Goal: Task Accomplishment & Management: Manage account settings

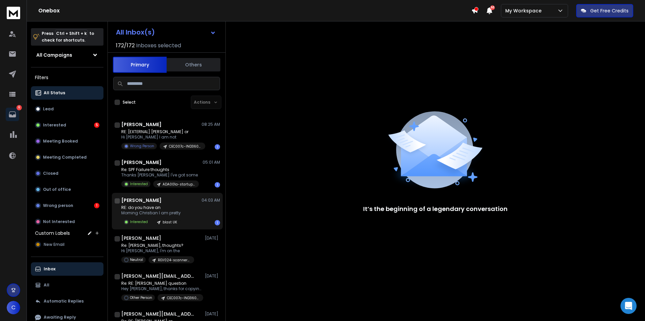
click at [176, 205] on p "RE: do you have an" at bounding box center [151, 207] width 60 height 5
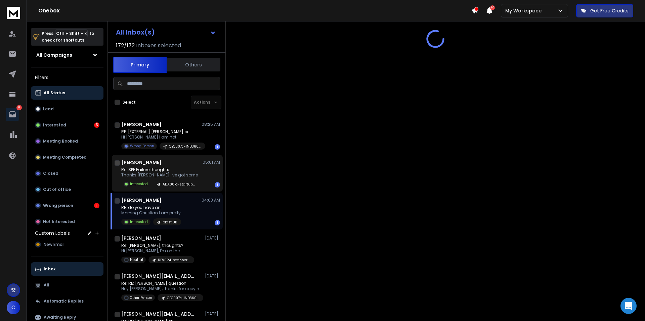
click at [169, 175] on p "Thanks Christian I've got some" at bounding box center [160, 175] width 78 height 5
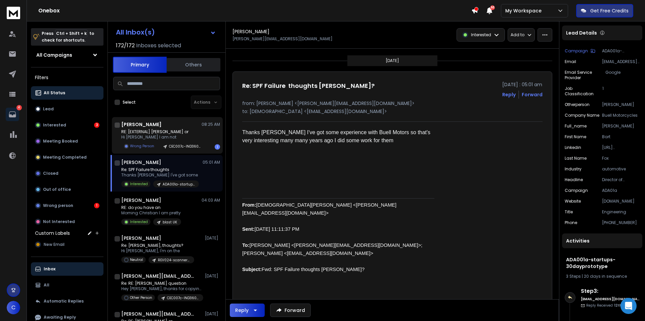
click at [172, 134] on p "RE: [EXTERNAL] Cheyenne Metz or" at bounding box center [161, 131] width 81 height 5
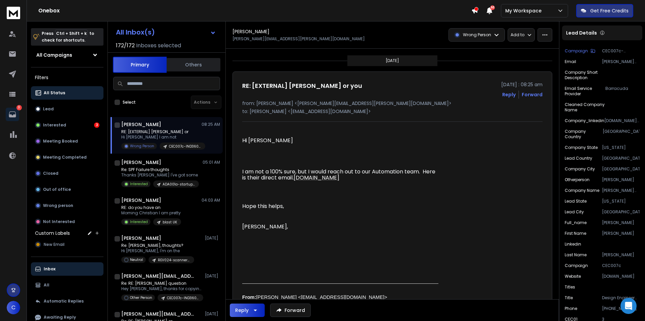
click at [505, 94] on button "Reply" at bounding box center [508, 94] width 13 height 7
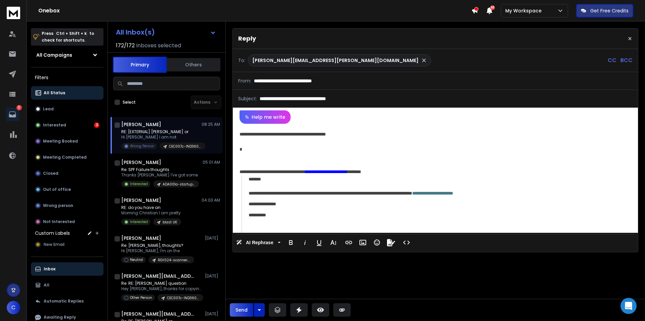
drag, startPoint x: 475, startPoint y: 196, endPoint x: 485, endPoint y: 197, distance: 10.2
click at [453, 196] on span "**********" at bounding box center [432, 193] width 41 height 5
drag, startPoint x: 505, startPoint y: 193, endPoint x: 447, endPoint y: 194, distance: 57.8
click at [447, 194] on span "**********" at bounding box center [433, 193] width 42 height 5
copy span "**********"
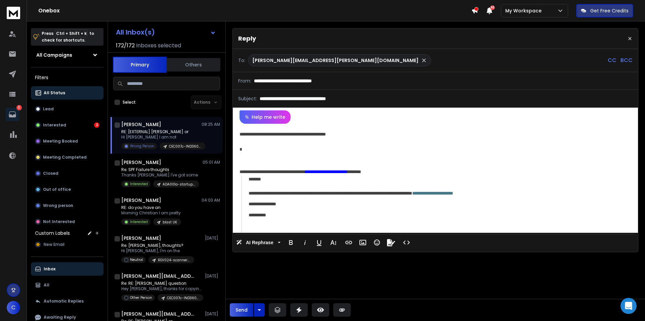
click at [268, 150] on div "**********" at bounding box center [431, 142] width 385 height 23
click at [242, 148] on div "**********" at bounding box center [431, 142] width 385 height 23
click at [249, 161] on div at bounding box center [435, 164] width 392 height 7
click at [322, 164] on div at bounding box center [435, 164] width 392 height 7
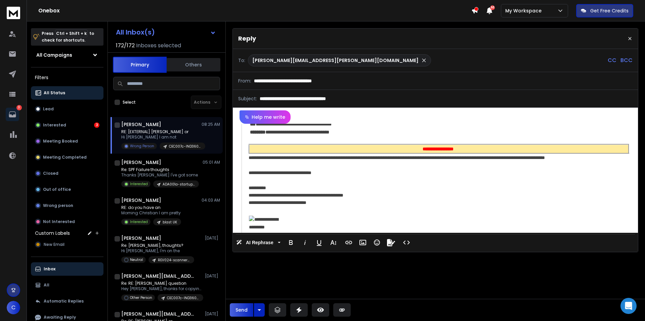
scroll to position [168, 0]
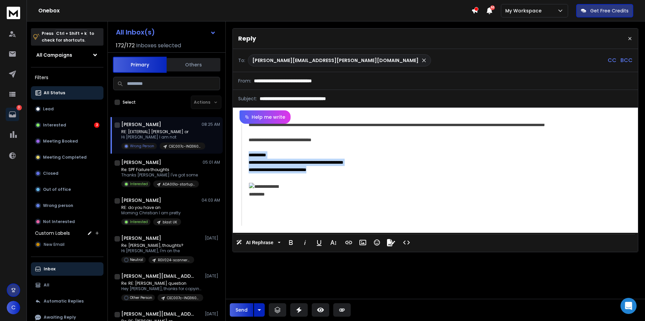
drag, startPoint x: 296, startPoint y: 163, endPoint x: 246, endPoint y: 155, distance: 51.0
click at [246, 155] on div "**********" at bounding box center [436, 117] width 388 height 218
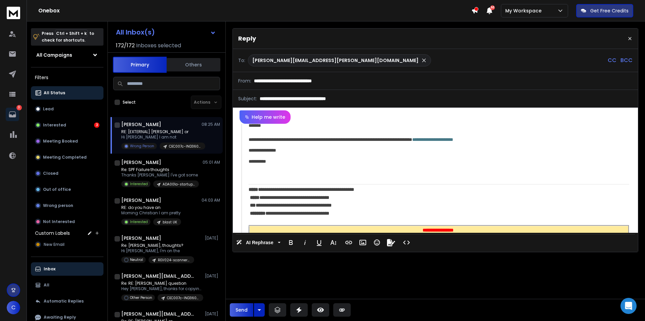
scroll to position [0, 0]
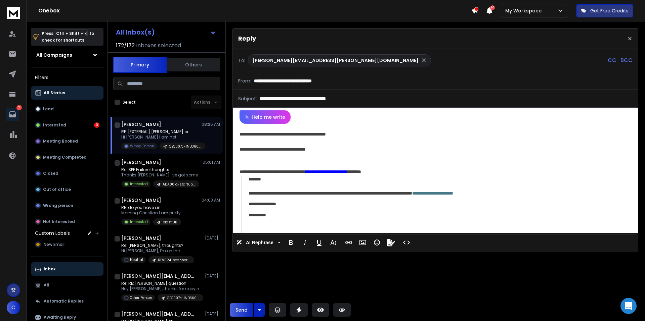
click at [254, 155] on div at bounding box center [434, 156] width 390 height 7
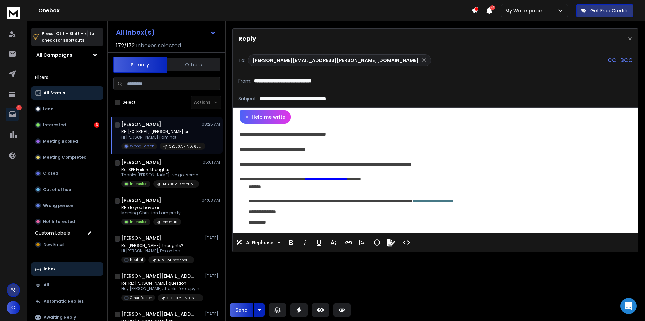
click at [263, 164] on div "**********" at bounding box center [431, 160] width 385 height 15
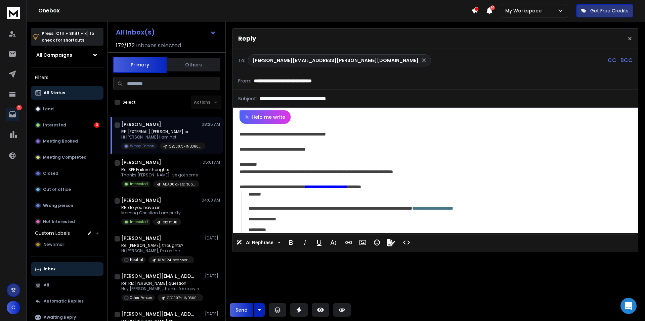
click at [365, 172] on div "**********" at bounding box center [431, 171] width 385 height 7
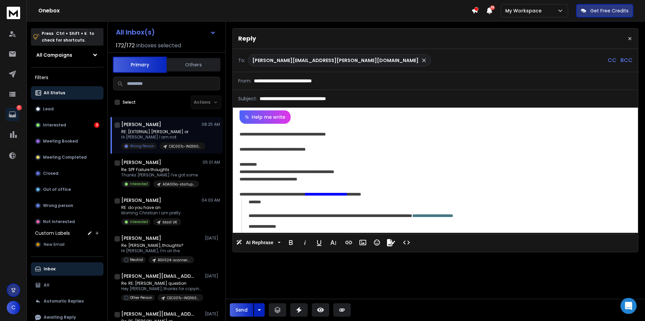
click at [247, 310] on button "Send" at bounding box center [242, 310] width 24 height 13
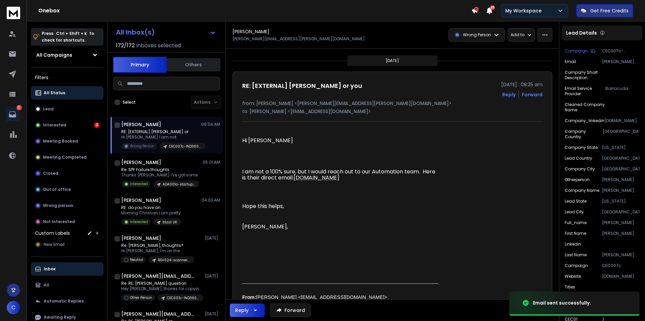
click at [544, 6] on button "My Workspace" at bounding box center [534, 10] width 67 height 13
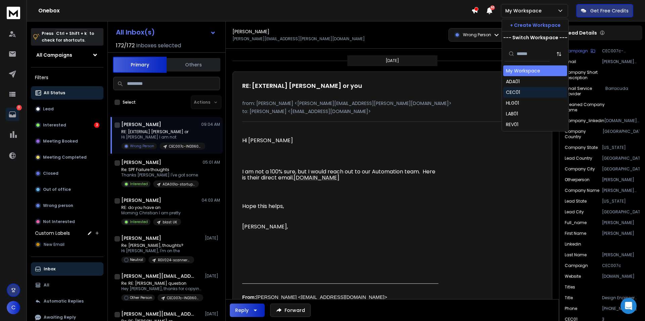
click at [522, 95] on div "CEC01" at bounding box center [535, 92] width 64 height 11
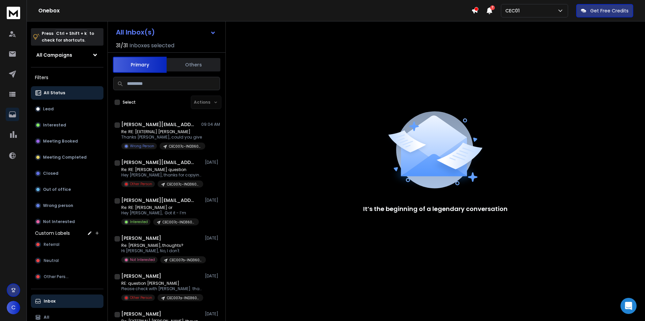
click at [174, 116] on div "Select Actions Seth.Eckl@pieperpower.com 09:04 AM Re: RE: [EXTERNAL] Cheyenne M…" at bounding box center [167, 213] width 118 height 279
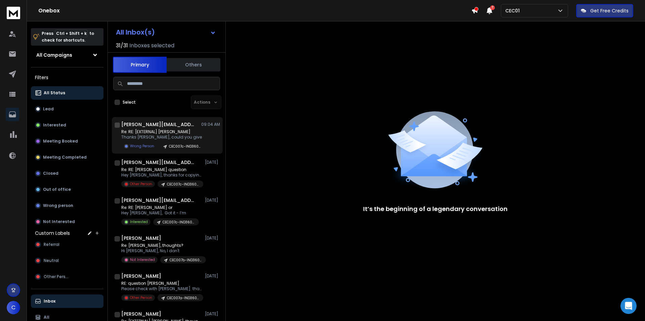
click at [174, 125] on h1 "Seth.Eckl@pieperpower.com" at bounding box center [158, 124] width 74 height 7
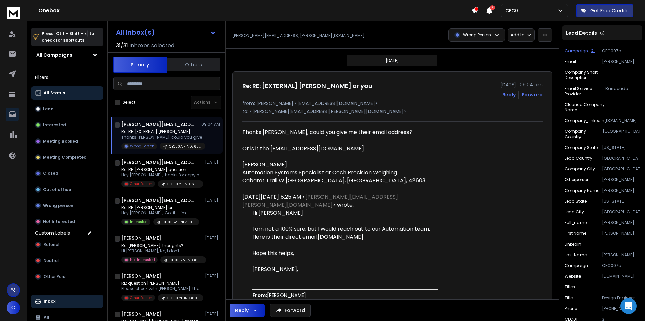
click at [479, 38] on div "Wrong Person" at bounding box center [477, 35] width 56 height 13
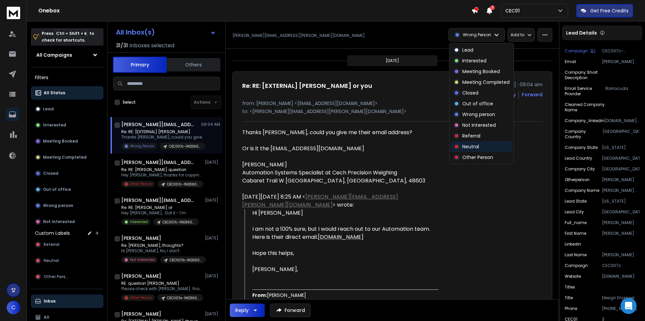
click at [484, 148] on div "Neutral" at bounding box center [481, 146] width 61 height 11
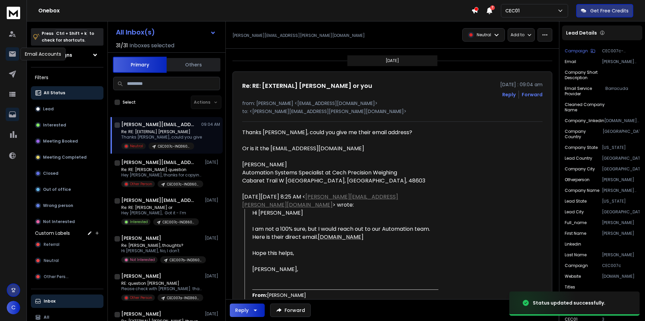
click at [12, 52] on icon at bounding box center [12, 53] width 7 height 5
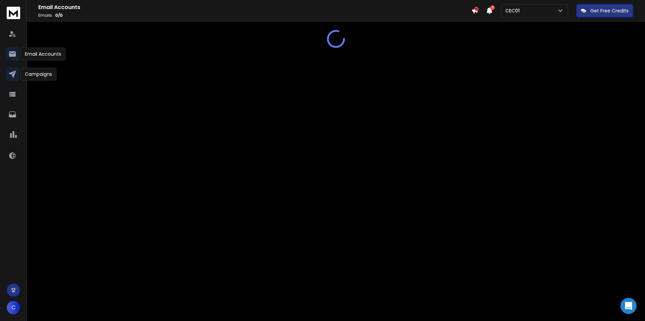
click at [13, 69] on link at bounding box center [12, 74] width 13 height 13
click at [13, 51] on icon at bounding box center [12, 54] width 8 height 8
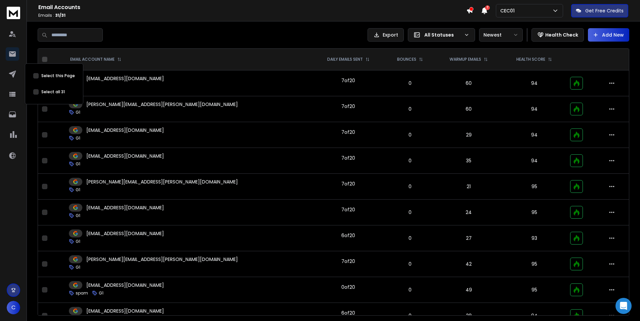
click at [35, 94] on button "Select this Page" at bounding box center [35, 91] width 5 height 5
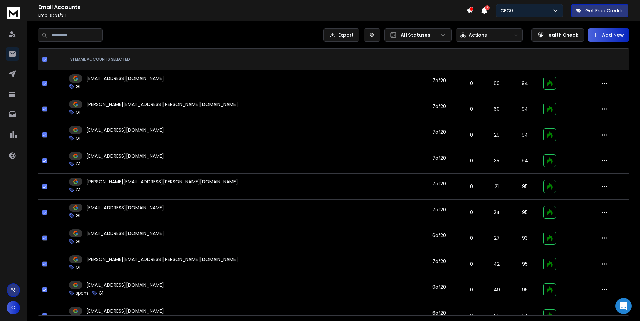
click at [503, 12] on p "CEC01" at bounding box center [508, 10] width 17 height 7
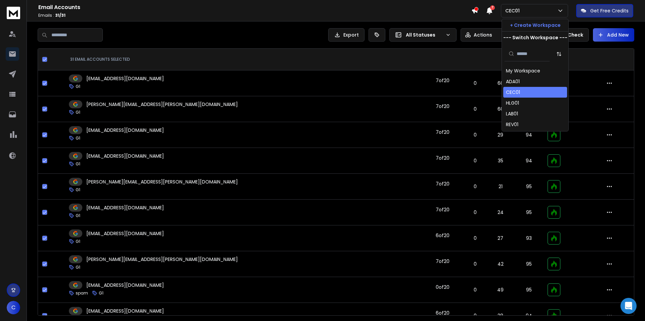
click at [515, 80] on div "ADA01" at bounding box center [513, 81] width 14 height 7
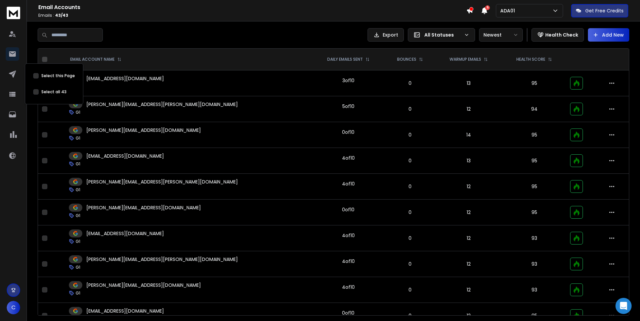
click at [36, 92] on button "Select this Page" at bounding box center [35, 91] width 5 height 5
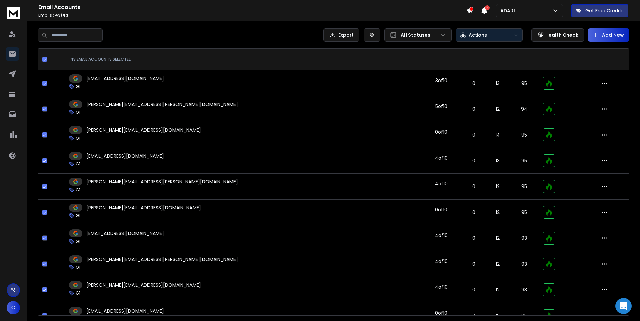
click at [502, 33] on div "Actions" at bounding box center [485, 35] width 51 height 7
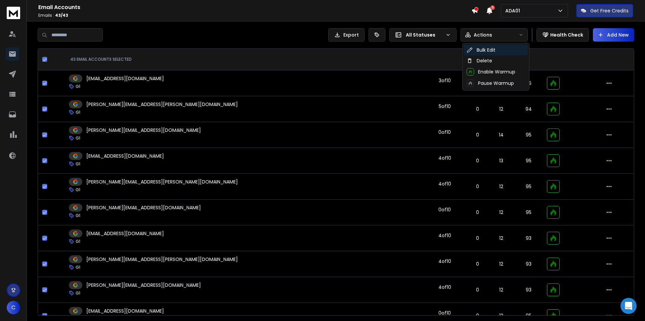
click at [496, 51] on div "Bulk Edit" at bounding box center [496, 50] width 64 height 11
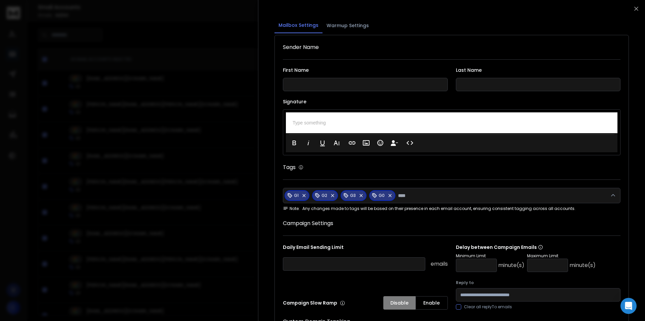
click at [332, 26] on button "Warmup Settings" at bounding box center [347, 25] width 50 height 15
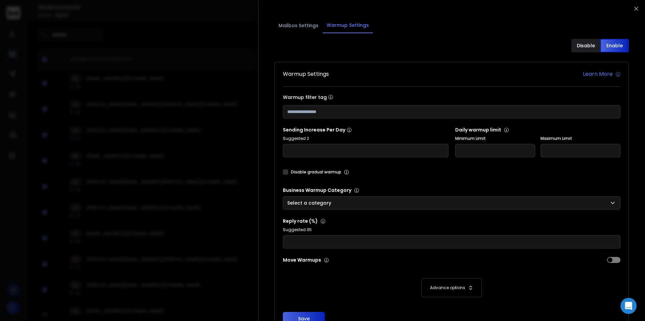
click at [351, 108] on input at bounding box center [452, 111] width 338 height 13
type input "**********"
click at [312, 314] on button "Save" at bounding box center [304, 318] width 42 height 13
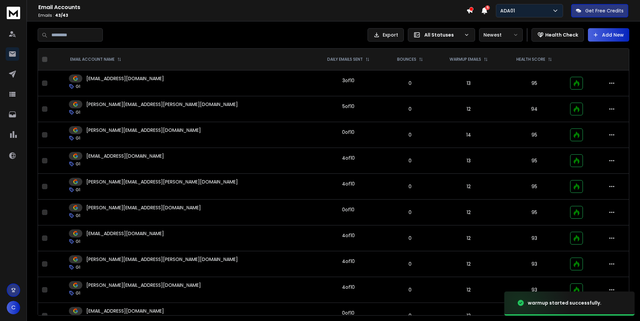
click at [535, 12] on div "ADA01" at bounding box center [529, 10] width 58 height 7
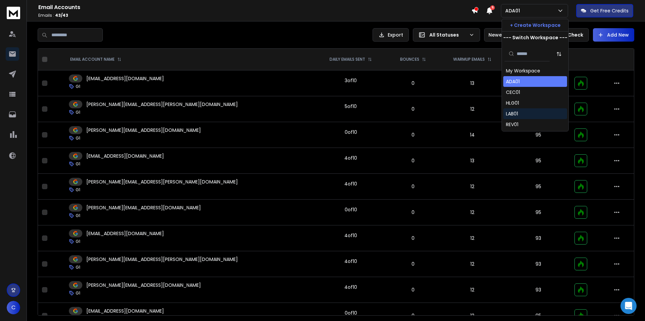
click at [516, 120] on div "REV01" at bounding box center [535, 124] width 64 height 11
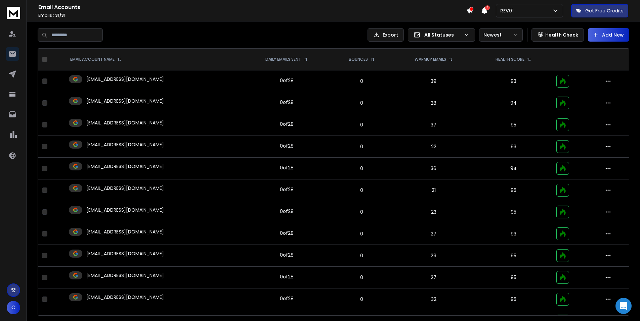
click at [283, 28] on div at bounding box center [201, 34] width 326 height 13
click at [17, 310] on span "C" at bounding box center [13, 307] width 13 height 13
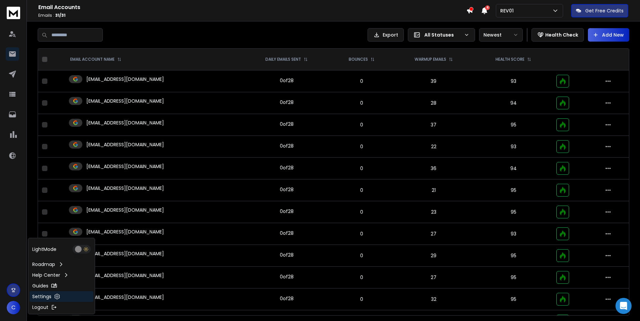
click at [61, 297] on div "Settings" at bounding box center [62, 297] width 64 height 11
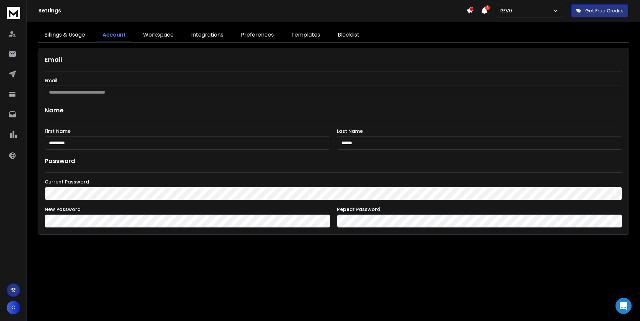
click at [209, 33] on link "Integrations" at bounding box center [207, 35] width 46 height 14
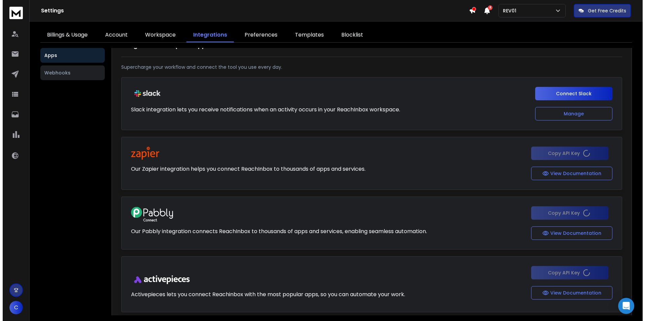
scroll to position [16, 0]
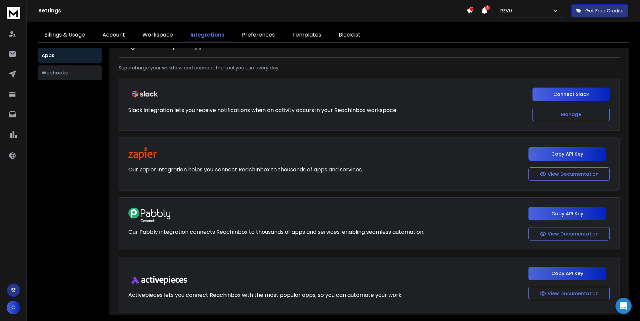
click at [574, 100] on button "Connect Slack" at bounding box center [570, 94] width 77 height 13
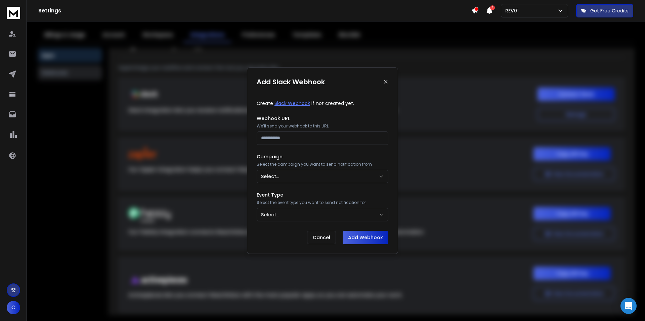
click at [295, 170] on button "Select..." at bounding box center [323, 176] width 132 height 13
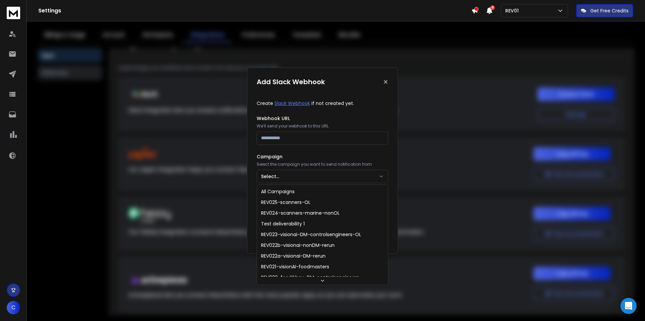
click at [302, 179] on button "Select..." at bounding box center [323, 176] width 132 height 13
click at [304, 172] on button "Select..." at bounding box center [323, 176] width 132 height 13
click at [308, 174] on button "Select..." at bounding box center [323, 176] width 132 height 13
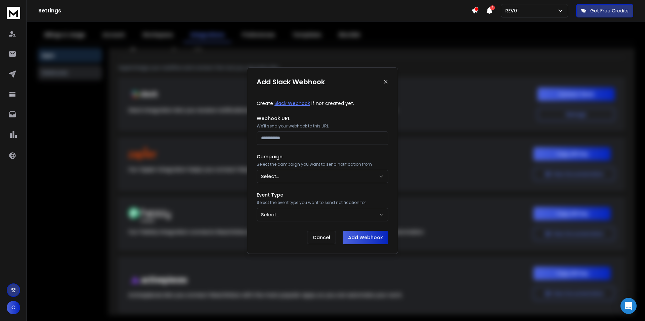
click at [302, 140] on input at bounding box center [323, 138] width 132 height 13
click at [335, 178] on button "Select..." at bounding box center [323, 176] width 132 height 13
click at [302, 212] on button "Select..." at bounding box center [323, 214] width 132 height 13
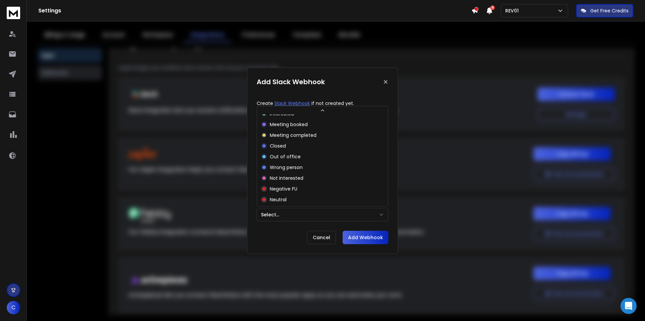
scroll to position [83, 0]
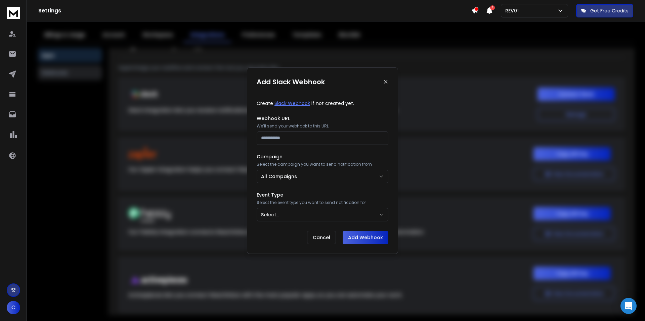
click at [284, 225] on div "**********" at bounding box center [323, 172] width 132 height 144
click at [384, 82] on icon at bounding box center [385, 81] width 5 height 5
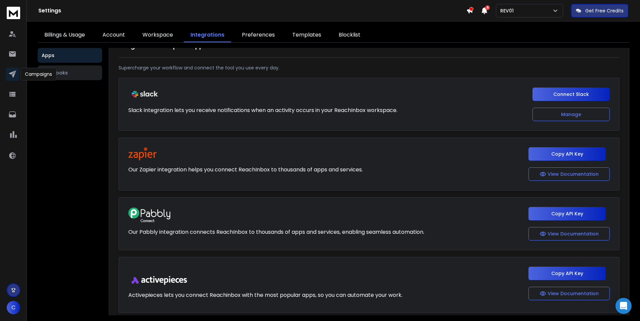
click at [14, 75] on icon at bounding box center [12, 74] width 7 height 7
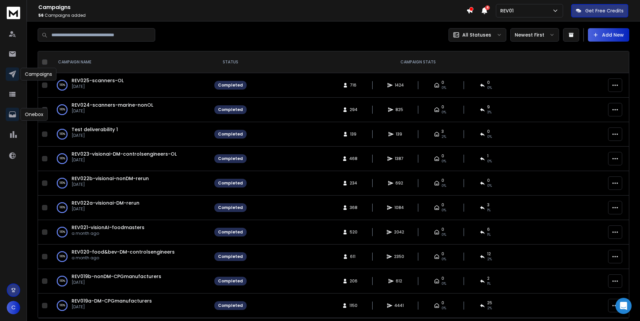
click at [13, 121] on link at bounding box center [12, 114] width 13 height 13
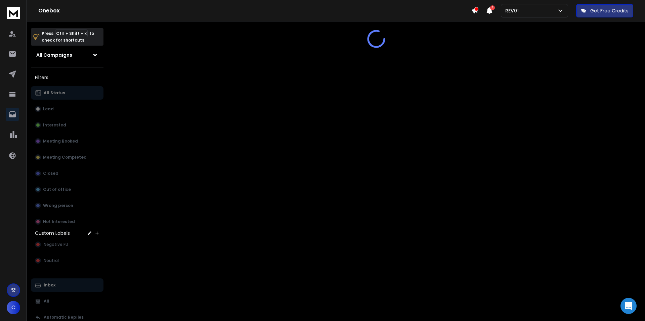
click at [95, 234] on icon at bounding box center [97, 233] width 5 height 5
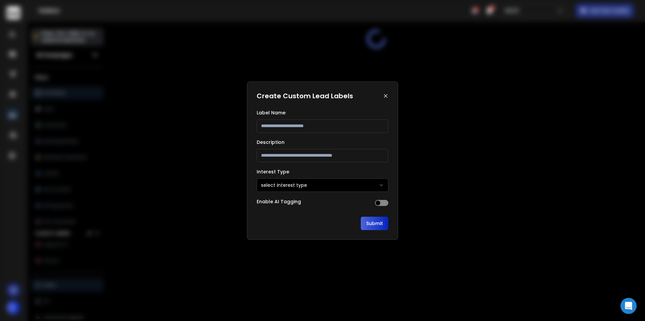
click at [320, 132] on input "Label Name" at bounding box center [323, 126] width 132 height 13
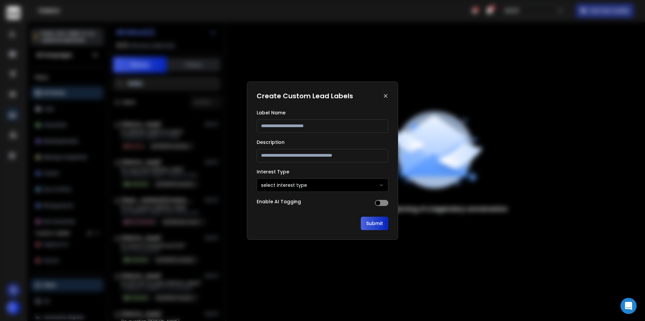
click at [318, 125] on input "Label Name" at bounding box center [323, 126] width 132 height 13
type input "**********"
click at [320, 158] on input "Description" at bounding box center [323, 155] width 132 height 13
type input "**********"
click at [289, 186] on button "select interest type" at bounding box center [323, 185] width 132 height 13
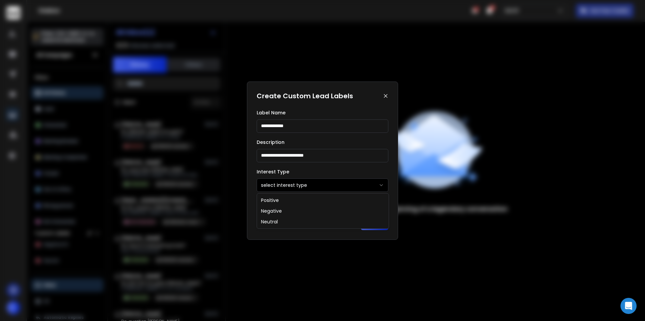
select select "*******"
click at [369, 222] on button "Submit" at bounding box center [375, 223] width 28 height 13
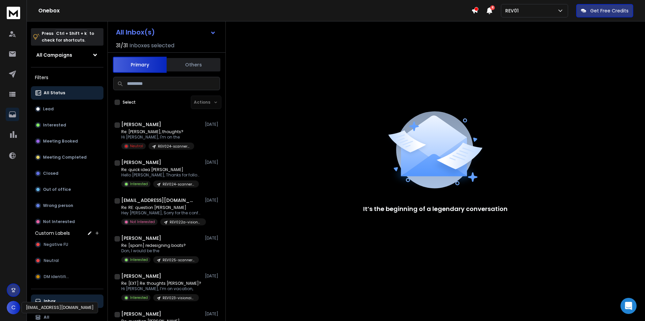
click at [9, 310] on span "C" at bounding box center [13, 307] width 13 height 13
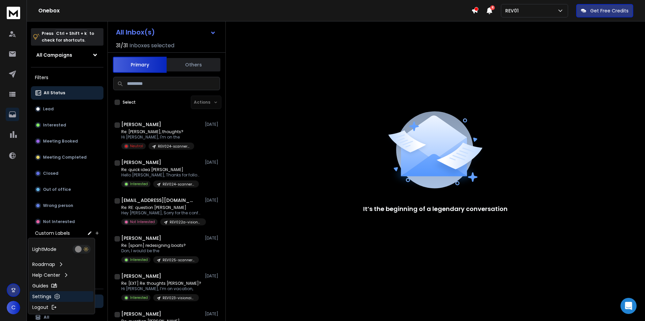
click at [51, 296] on p "Settings" at bounding box center [41, 297] width 19 height 7
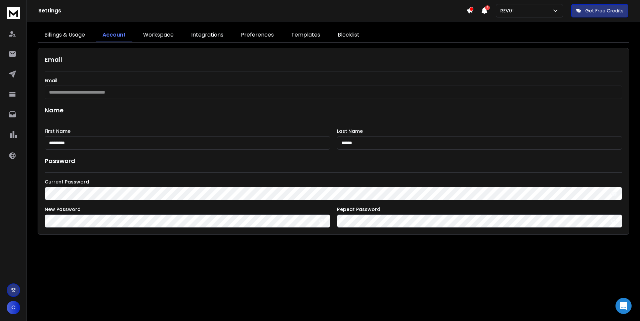
click at [208, 35] on link "Integrations" at bounding box center [207, 35] width 46 height 14
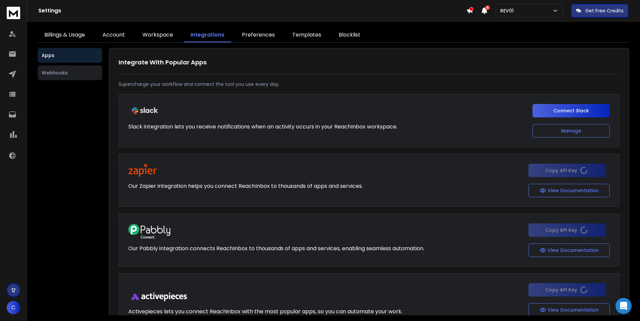
click at [563, 110] on button "Connect Slack" at bounding box center [570, 110] width 77 height 13
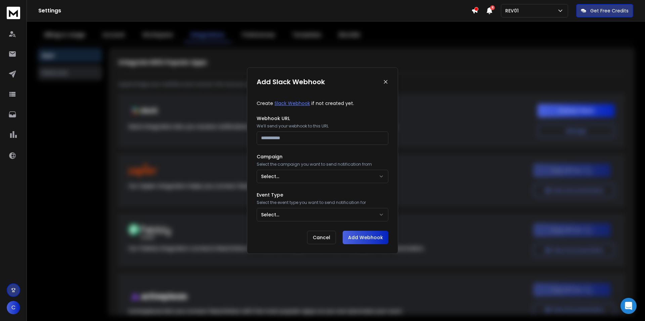
click at [303, 138] on input at bounding box center [323, 138] width 132 height 13
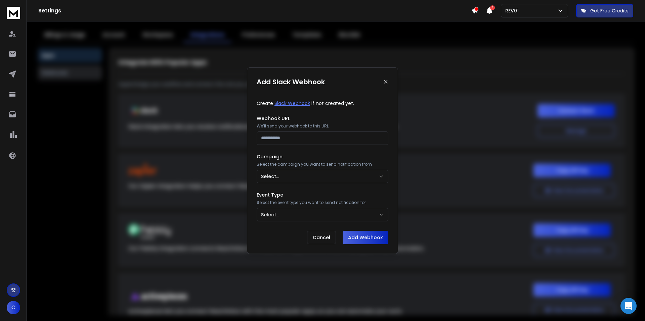
click at [306, 141] on input at bounding box center [323, 138] width 132 height 13
paste input "**********"
type input "**********"
click at [364, 237] on button "Add Webhook" at bounding box center [366, 237] width 46 height 13
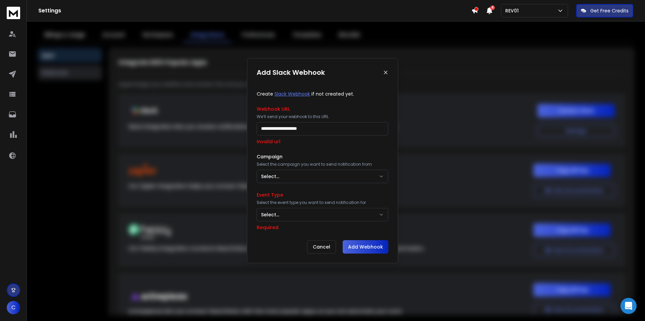
click at [283, 174] on button "Select..." at bounding box center [323, 176] width 132 height 13
click at [295, 213] on button "Select..." at bounding box center [323, 214] width 132 height 13
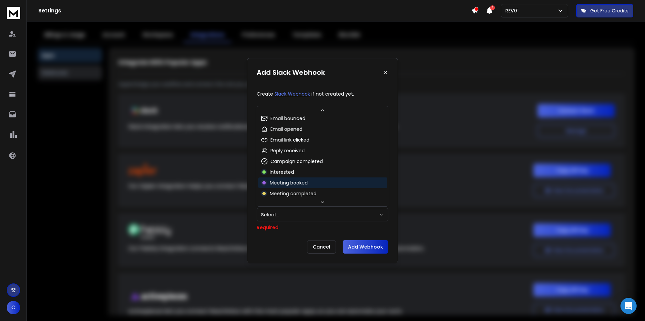
scroll to position [34, 0]
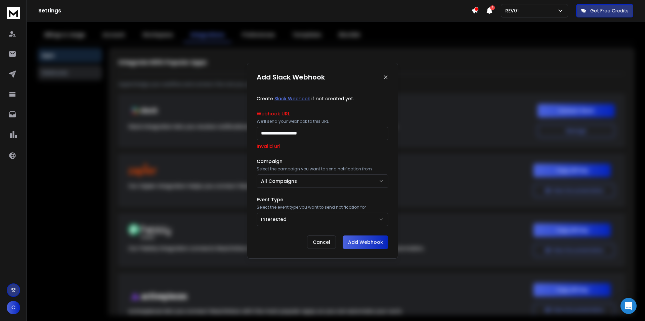
click at [320, 219] on button "Interested" at bounding box center [323, 219] width 132 height 13
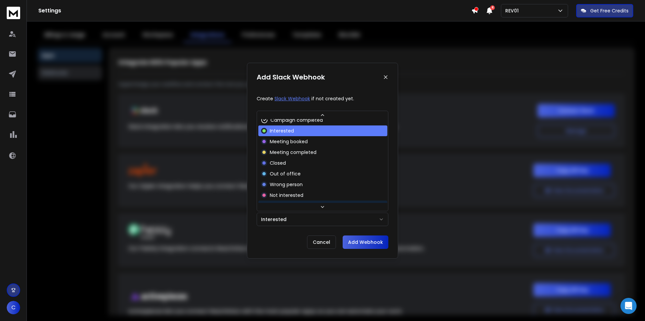
scroll to position [93, 0]
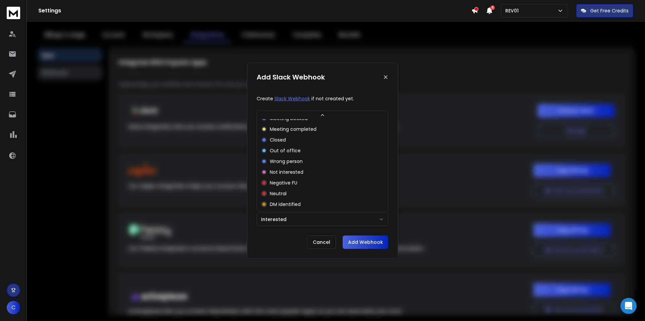
select select "**********"
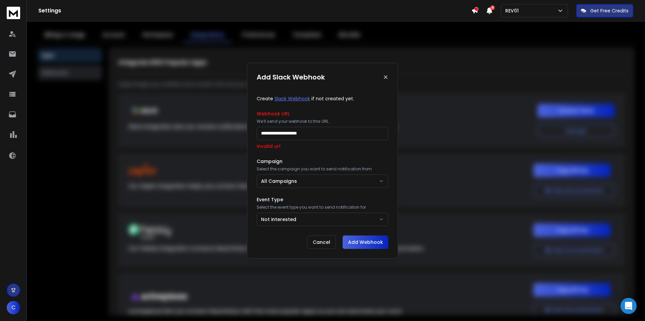
click at [289, 99] on link "Slack Webhook" at bounding box center [292, 98] width 36 height 7
drag, startPoint x: 345, startPoint y: 132, endPoint x: 138, endPoint y: 132, distance: 207.6
click at [139, 132] on div "**********" at bounding box center [322, 161] width 645 height 210
paste input "**********"
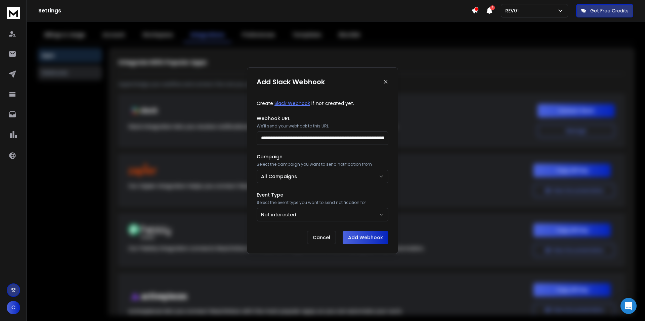
scroll to position [0, 97]
type input "**********"
click at [330, 216] on button "Not interested" at bounding box center [323, 214] width 132 height 13
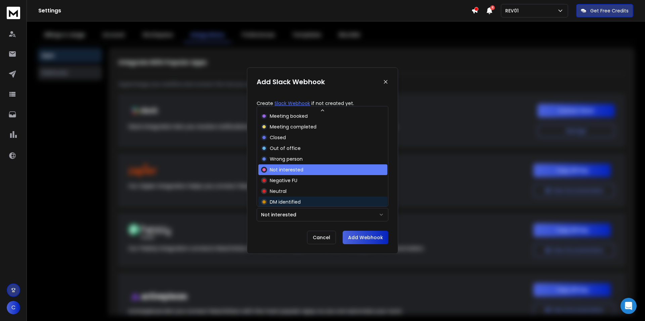
scroll to position [93, 0]
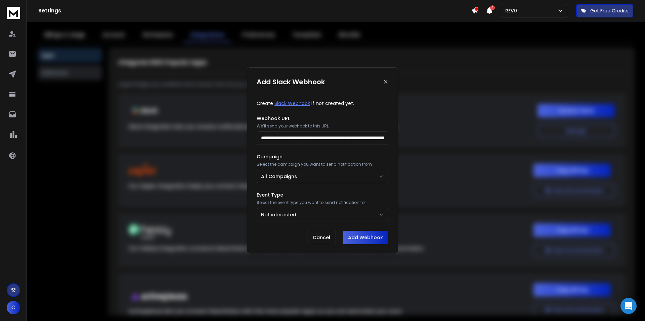
click at [384, 83] on icon at bounding box center [386, 82] width 4 height 4
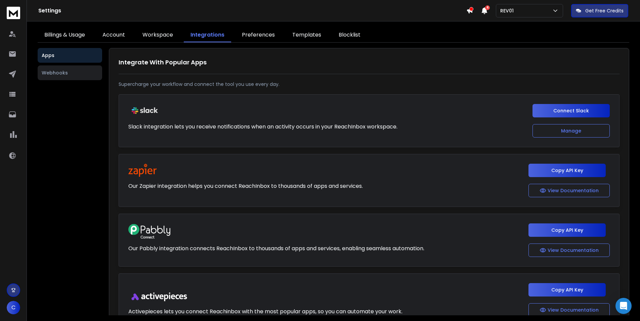
click at [19, 116] on div at bounding box center [13, 116] width 15 height 16
click at [15, 114] on icon at bounding box center [12, 115] width 7 height 6
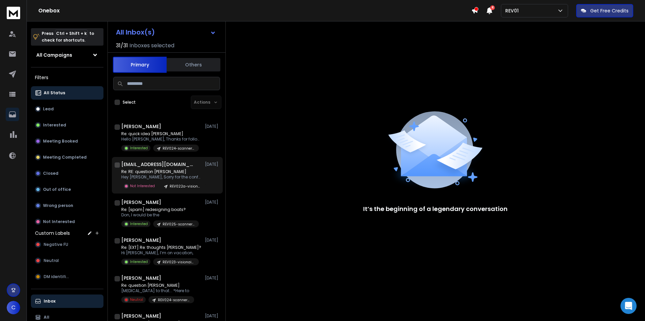
scroll to position [34, 0]
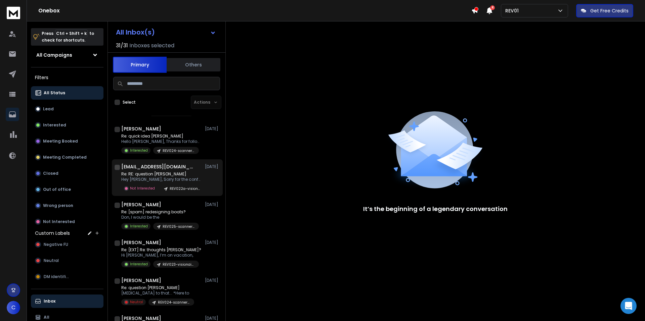
click at [163, 171] on div "pterrell@coffmanspecialties.com 04 Aug Re: RE: question Patrick Hey Patrick, So…" at bounding box center [170, 178] width 99 height 29
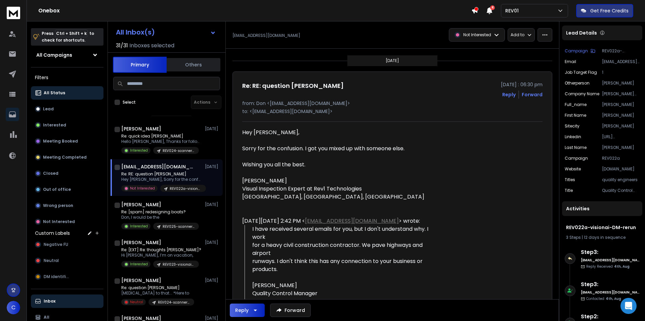
click at [471, 41] on div "Not Interested" at bounding box center [477, 34] width 56 height 13
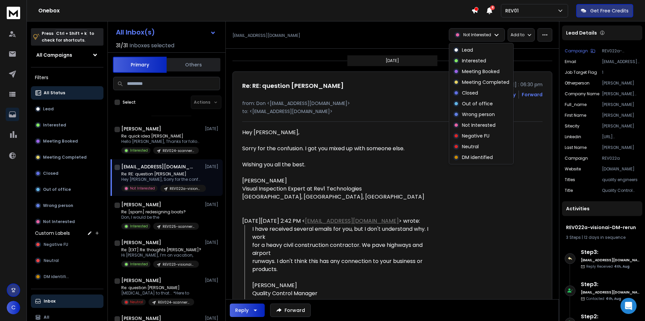
click at [473, 38] on div "Not Interested" at bounding box center [476, 35] width 55 height 13
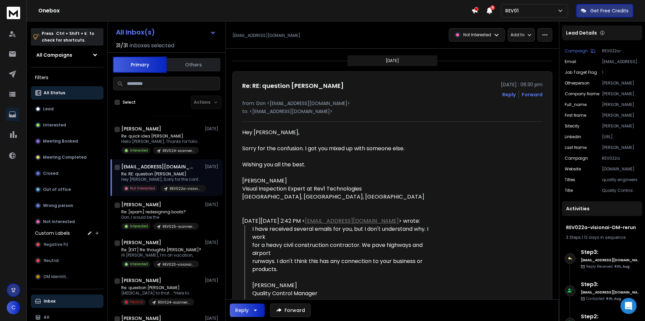
click at [471, 39] on div "Not Interested" at bounding box center [476, 35] width 55 height 13
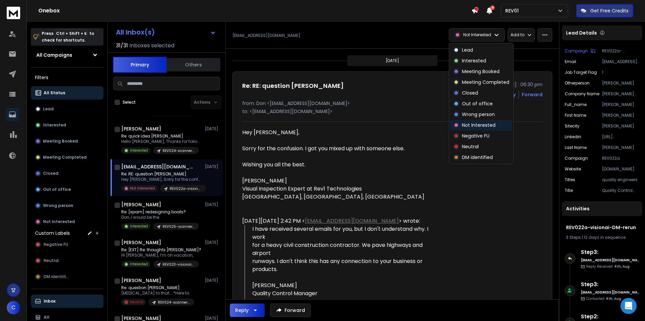
click at [478, 125] on p "Not Interested" at bounding box center [479, 125] width 34 height 7
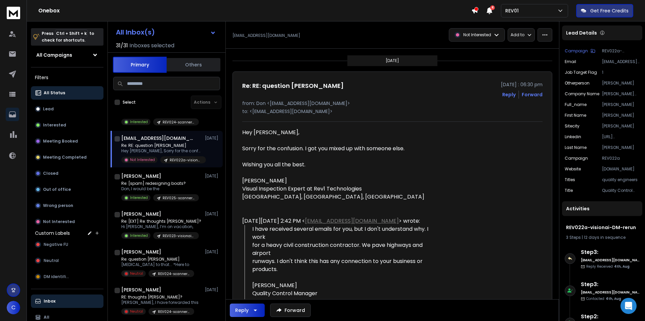
scroll to position [0, 0]
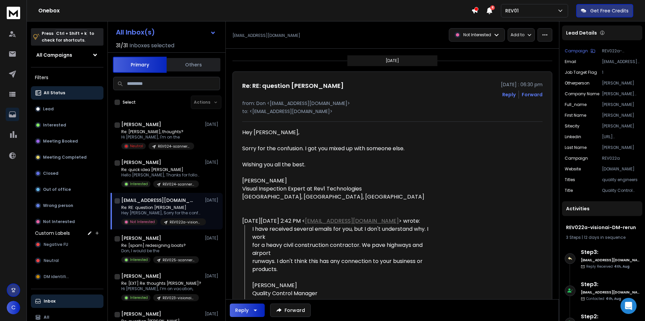
click at [180, 201] on h1 "pterrell@coffmanspecialties.com" at bounding box center [158, 200] width 74 height 7
drag, startPoint x: 180, startPoint y: 201, endPoint x: 441, endPoint y: 202, distance: 260.3
click at [482, 37] on p "Not Interested" at bounding box center [477, 34] width 28 height 5
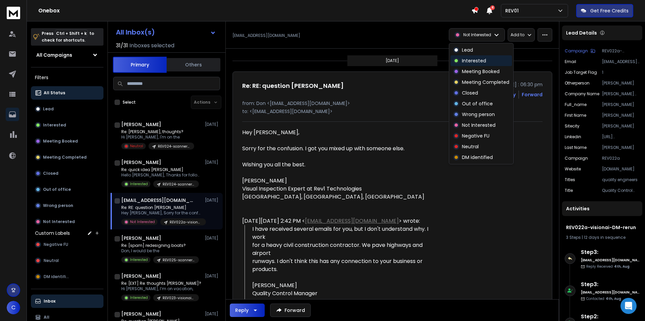
click at [476, 64] on div "Interested" at bounding box center [480, 60] width 61 height 11
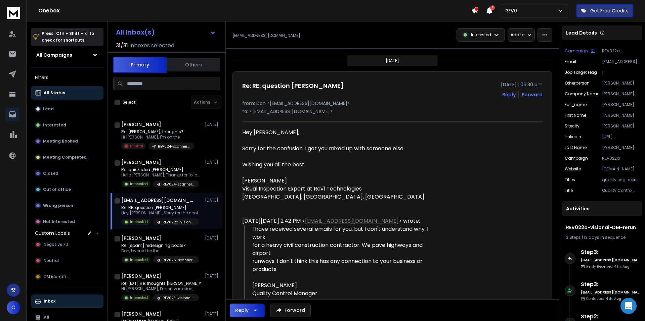
click at [484, 37] on div "Interested" at bounding box center [481, 35] width 48 height 13
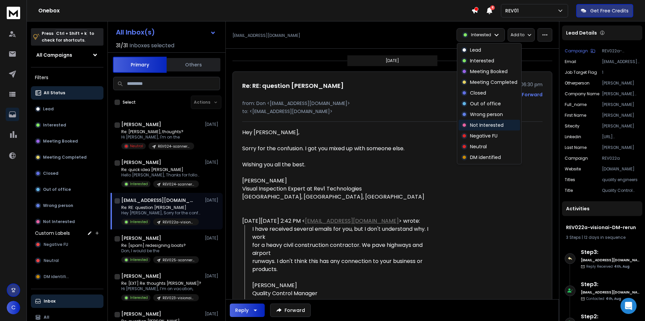
click at [481, 125] on p "Not Interested" at bounding box center [487, 125] width 34 height 7
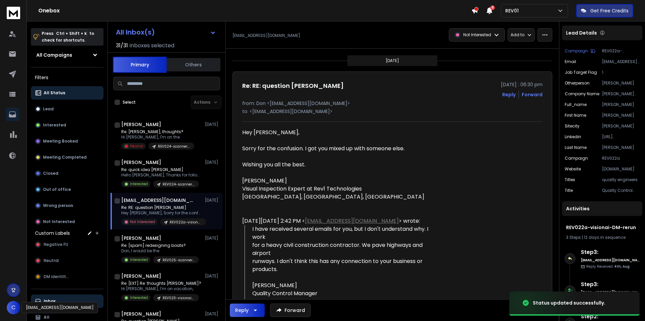
click at [11, 307] on span "C" at bounding box center [13, 307] width 13 height 13
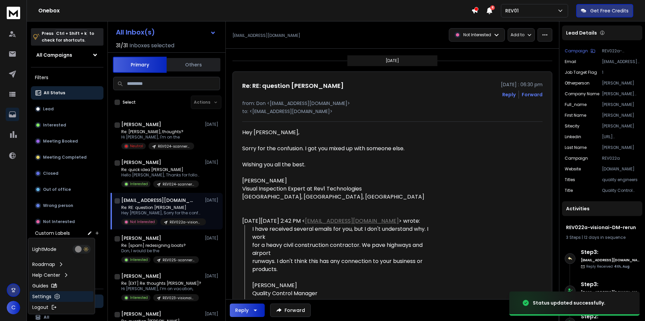
click at [57, 297] on icon at bounding box center [57, 296] width 5 height 5
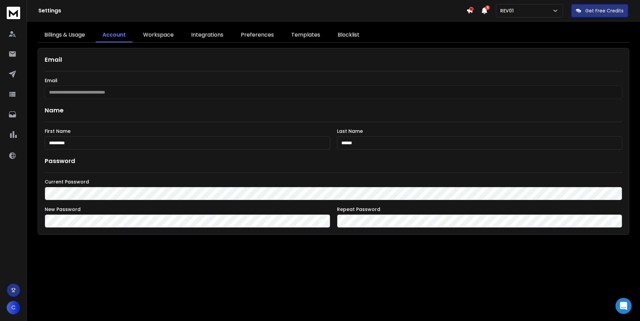
click at [207, 38] on link "Integrations" at bounding box center [207, 35] width 46 height 14
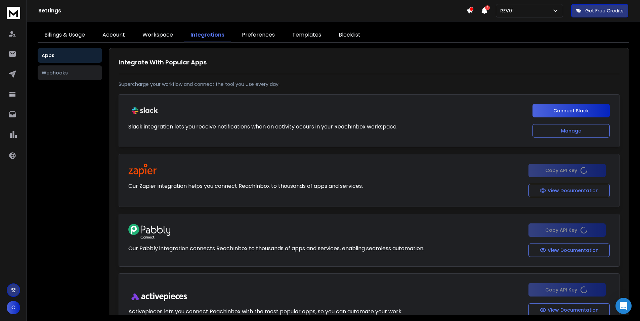
click at [577, 124] on div "Connect Slack Manage" at bounding box center [570, 121] width 77 height 34
click at [573, 133] on button "Manage" at bounding box center [570, 130] width 77 height 13
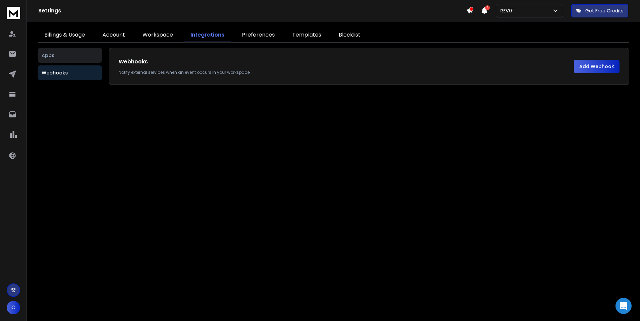
click at [604, 67] on button "Add Webhook" at bounding box center [597, 66] width 46 height 13
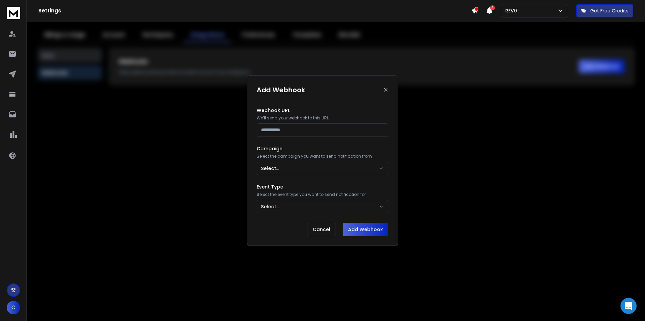
click at [285, 133] on input at bounding box center [323, 130] width 132 height 13
paste input "**********"
type input "**********"
click at [281, 173] on button "Select..." at bounding box center [323, 168] width 132 height 13
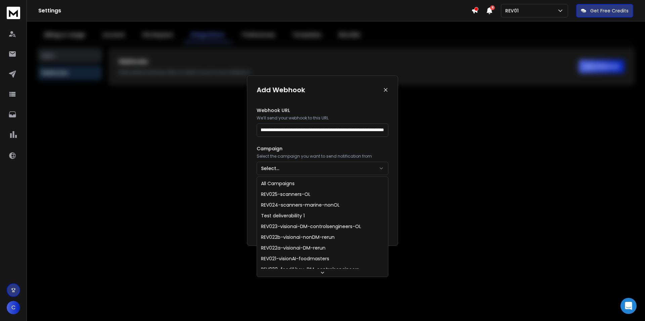
scroll to position [0, 0]
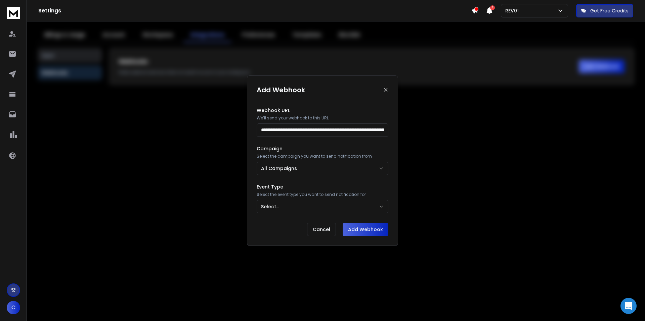
click at [291, 210] on button "Select..." at bounding box center [323, 206] width 132 height 13
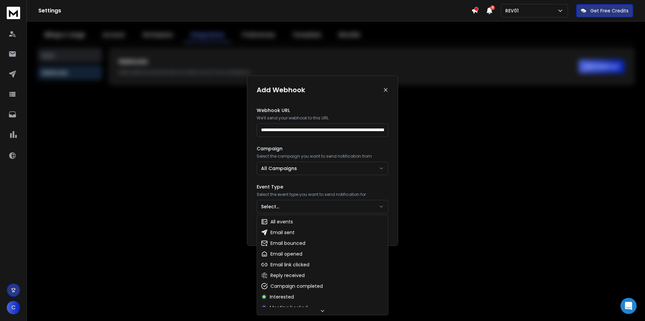
select select "**********"
click at [295, 202] on button "Reply received" at bounding box center [323, 206] width 132 height 13
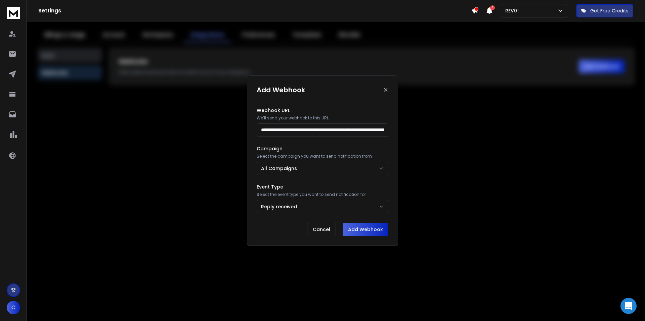
click at [296, 203] on button "Reply received" at bounding box center [323, 206] width 132 height 13
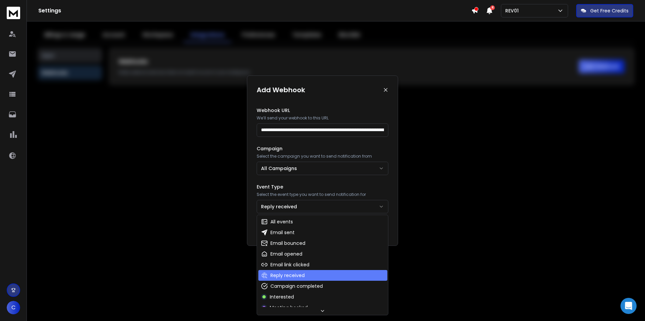
click at [296, 203] on button "Reply received" at bounding box center [323, 206] width 132 height 13
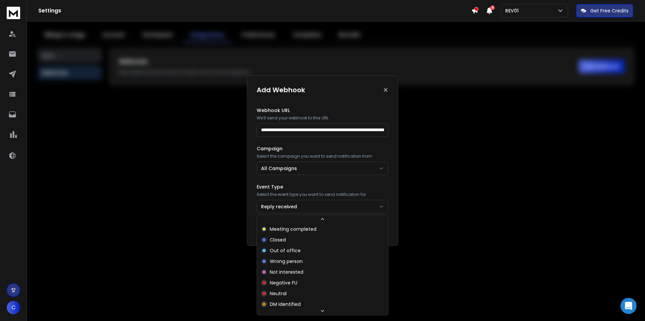
scroll to position [101, 0]
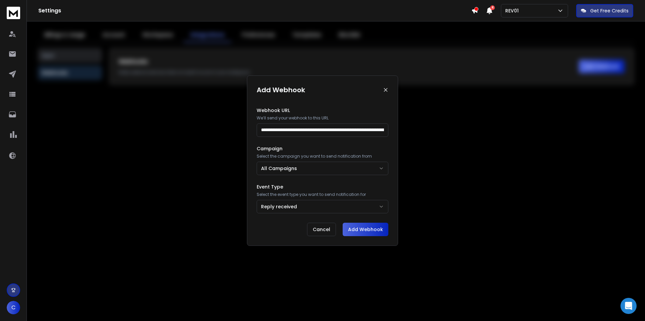
click at [392, 229] on div "**********" at bounding box center [322, 161] width 151 height 171
click at [370, 225] on button "Add Webhook" at bounding box center [366, 229] width 46 height 13
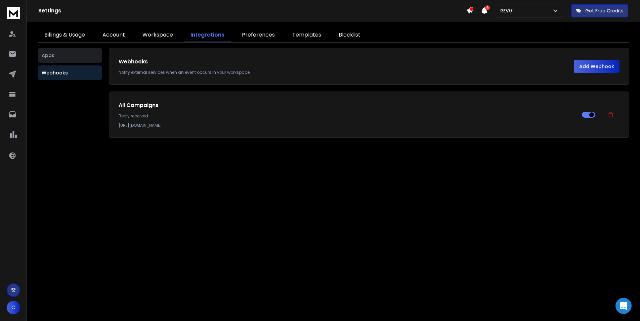
click at [599, 69] on button "Add Webhook" at bounding box center [597, 66] width 46 height 13
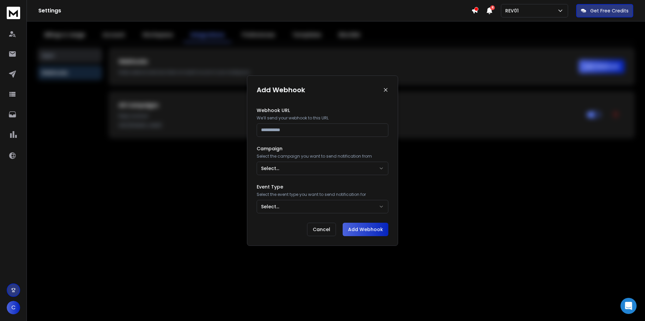
click at [296, 130] on input at bounding box center [323, 130] width 132 height 13
type input "**********"
click at [278, 171] on button "Select..." at bounding box center [323, 168] width 132 height 13
click at [289, 206] on button "Select..." at bounding box center [323, 206] width 132 height 13
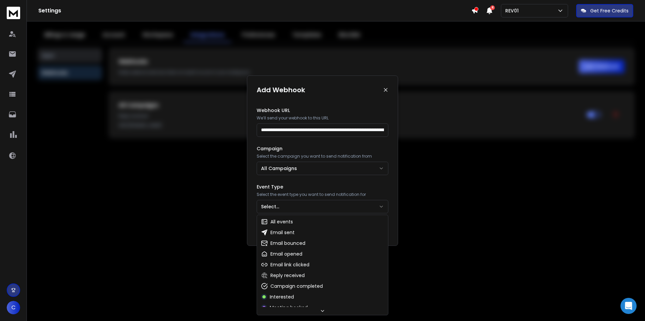
select select "**********"
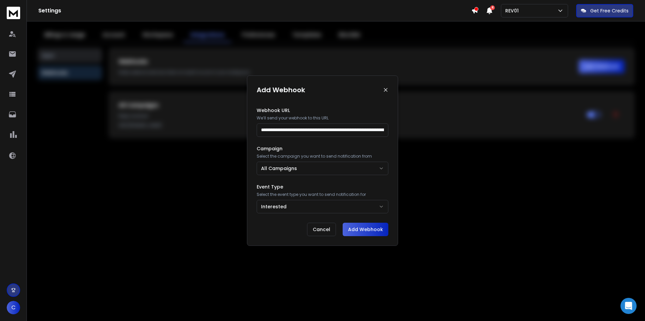
click at [368, 228] on button "Add Webhook" at bounding box center [366, 229] width 46 height 13
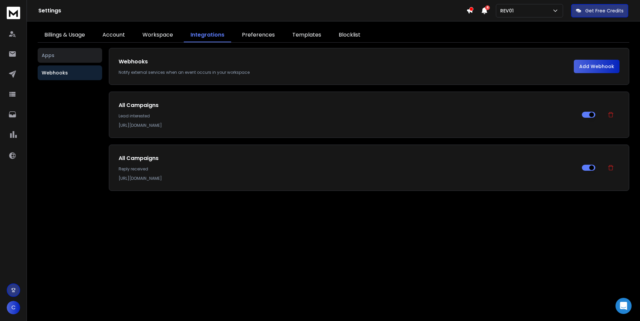
click at [610, 166] on icon at bounding box center [610, 167] width 5 height 5
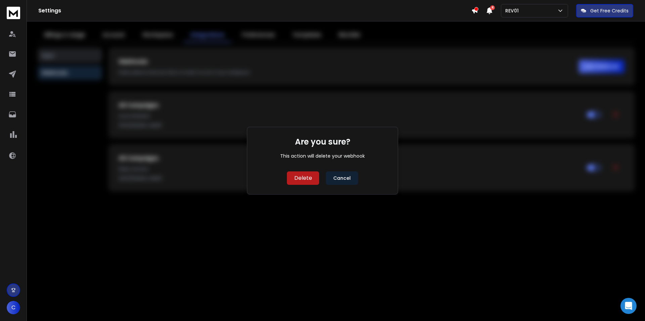
click at [307, 178] on button "Delete" at bounding box center [303, 178] width 32 height 13
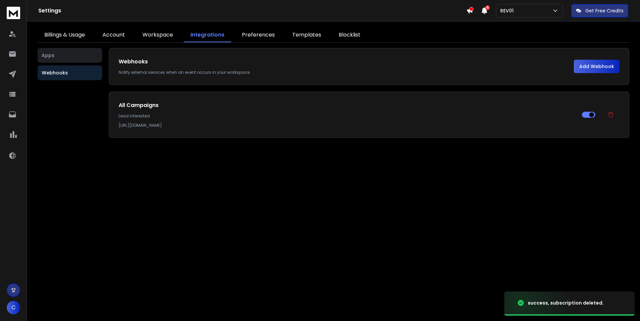
click at [598, 65] on button "Add Webhook" at bounding box center [597, 66] width 46 height 13
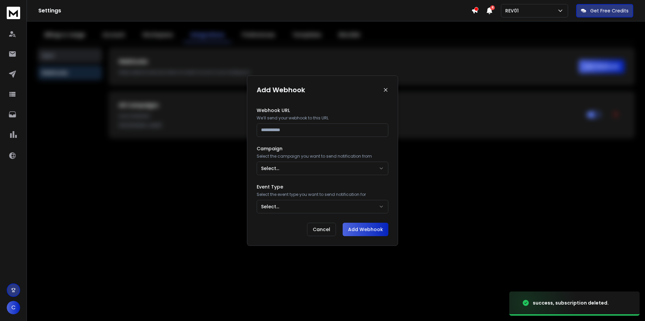
click at [308, 129] on input at bounding box center [323, 130] width 132 height 13
type input "**********"
click at [290, 171] on button "Select..." at bounding box center [323, 168] width 132 height 13
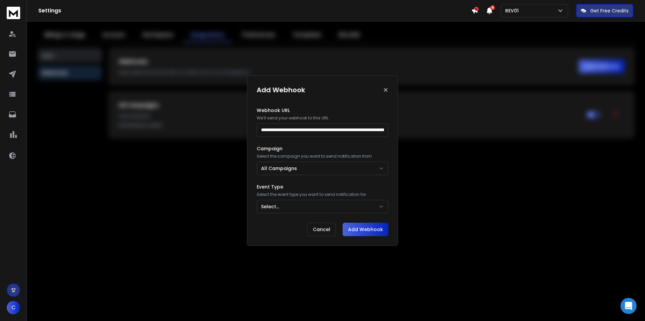
click at [281, 204] on button "Select..." at bounding box center [323, 206] width 132 height 13
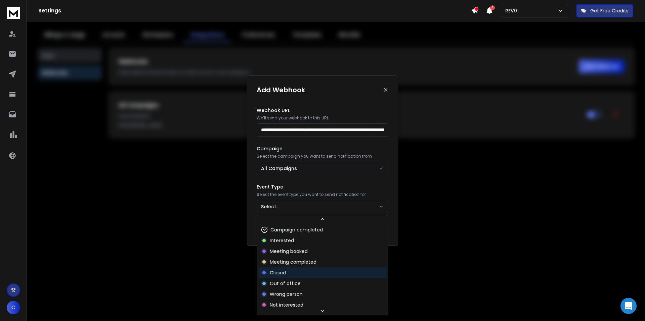
scroll to position [67, 0]
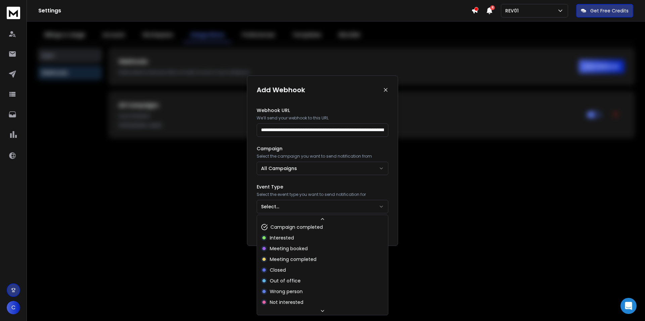
select select "**********"
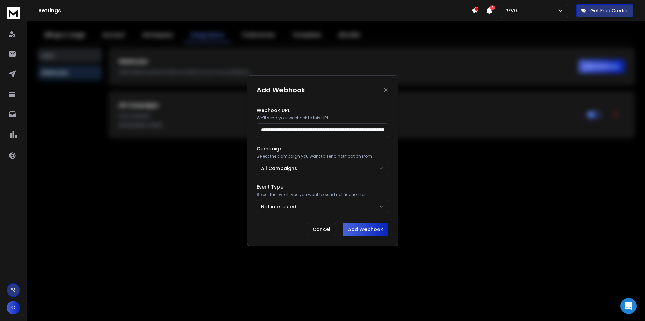
click at [372, 229] on button "Add Webhook" at bounding box center [366, 229] width 46 height 13
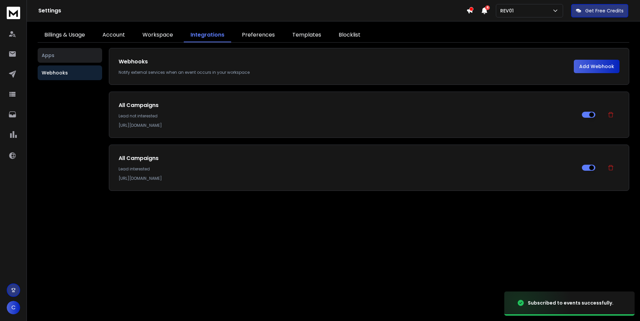
click at [608, 67] on button "Add Webhook" at bounding box center [597, 66] width 46 height 13
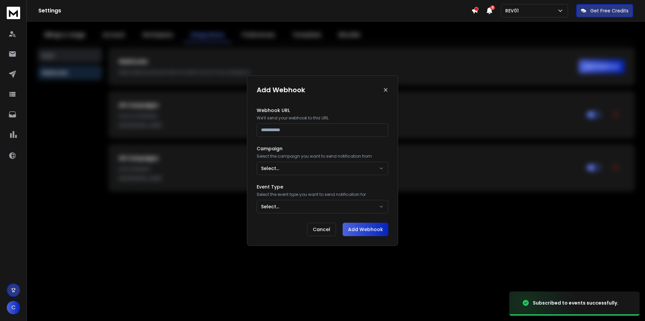
click at [307, 128] on input at bounding box center [323, 130] width 132 height 13
type input "**********"
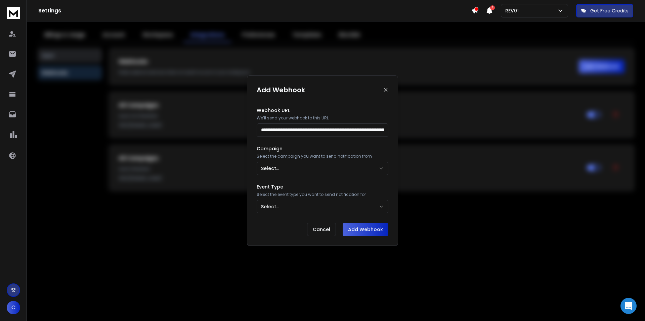
click at [288, 175] on body "**********" at bounding box center [322, 160] width 645 height 321
click at [289, 197] on p "Select the event type you want to send notification for" at bounding box center [323, 194] width 132 height 5
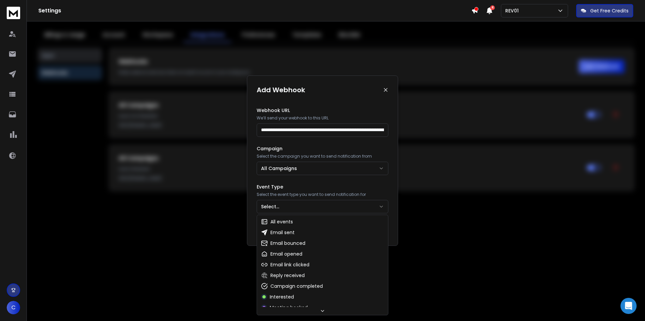
click at [289, 205] on button "Select..." at bounding box center [323, 206] width 132 height 13
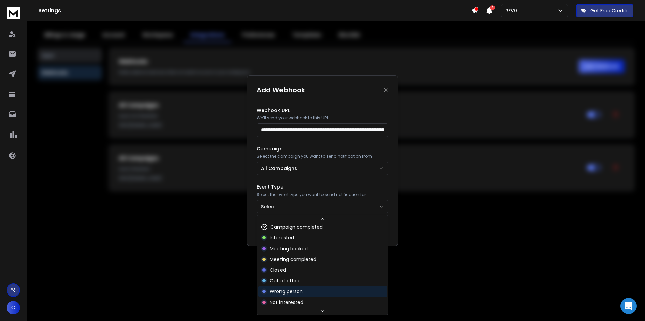
scroll to position [101, 0]
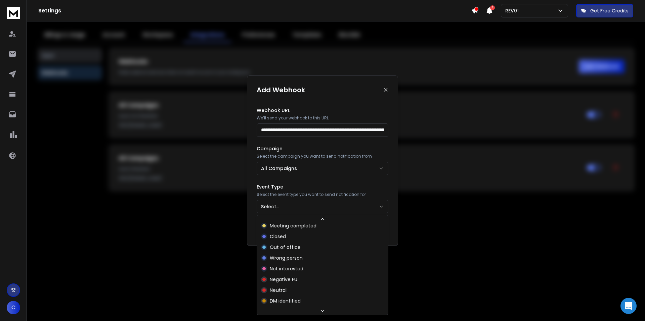
select select "**********"
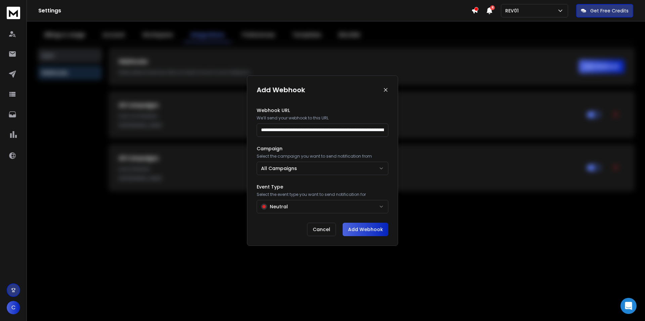
click at [368, 230] on button "Add Webhook" at bounding box center [366, 229] width 46 height 13
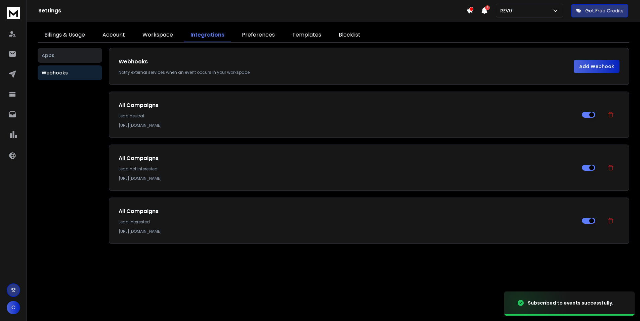
click at [584, 69] on button "Add Webhook" at bounding box center [597, 66] width 46 height 13
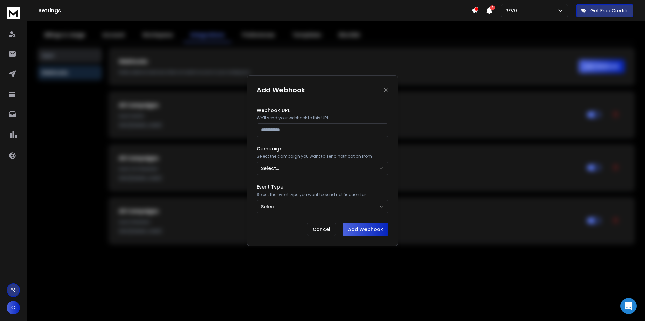
drag, startPoint x: 303, startPoint y: 132, endPoint x: 302, endPoint y: 136, distance: 3.9
click at [303, 132] on input at bounding box center [323, 130] width 132 height 13
type input "**********"
click at [294, 167] on button "Select..." at bounding box center [323, 168] width 132 height 13
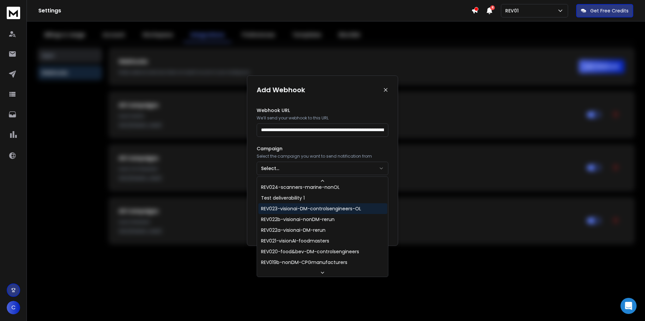
scroll to position [0, 0]
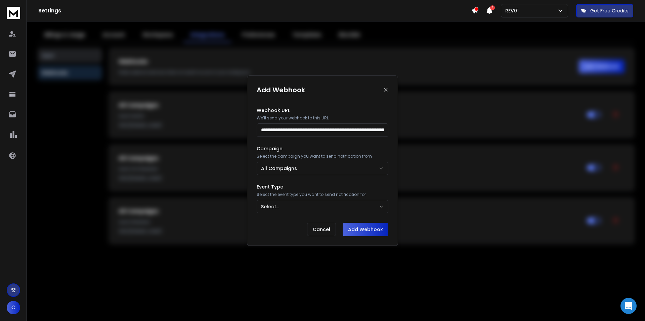
click at [351, 210] on button "Select..." at bounding box center [323, 206] width 132 height 13
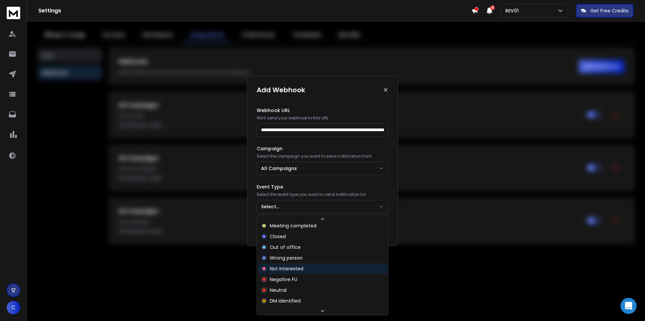
scroll to position [93, 0]
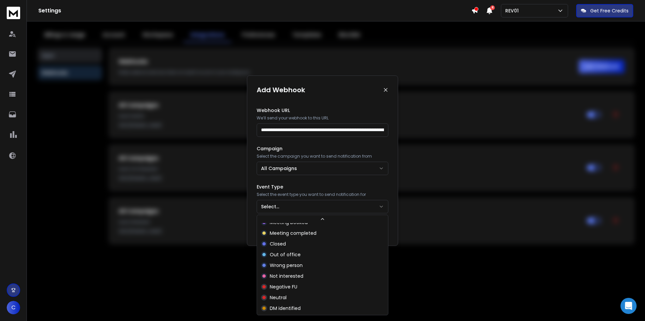
select select "**********"
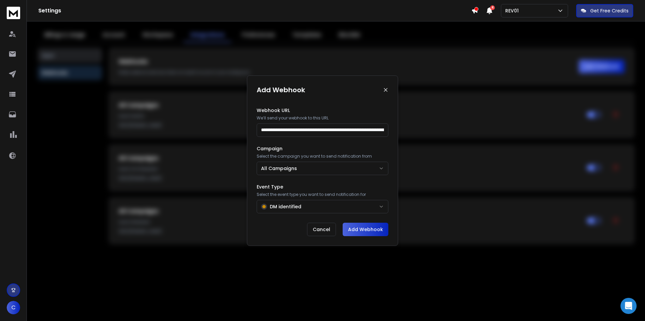
click at [372, 228] on button "Add Webhook" at bounding box center [366, 229] width 46 height 13
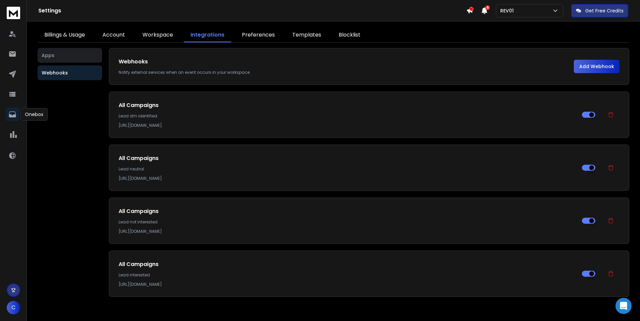
click at [11, 111] on icon at bounding box center [12, 115] width 8 height 8
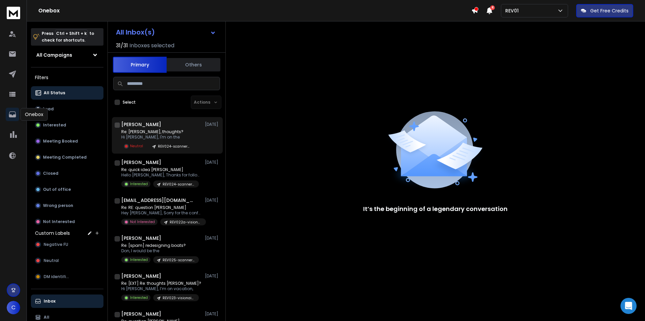
click at [144, 131] on p "Re: Tyler, thoughts?" at bounding box center [157, 131] width 73 height 5
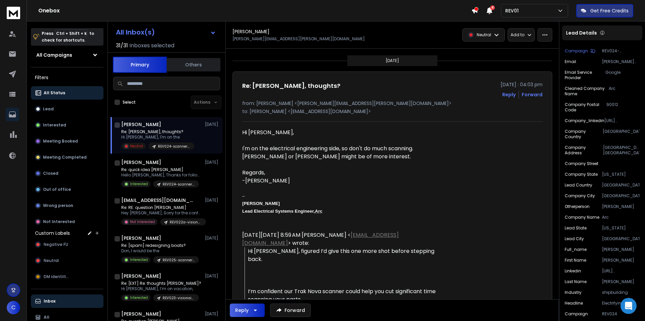
click at [142, 123] on h1 "Tyler Erikson" at bounding box center [141, 124] width 40 height 7
click at [491, 35] on p "Neutral" at bounding box center [484, 34] width 14 height 5
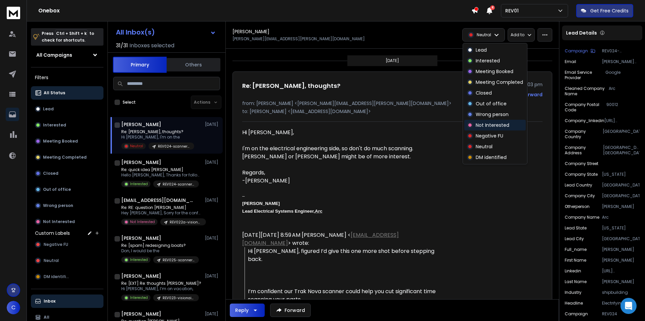
click at [488, 125] on p "Not Interested" at bounding box center [493, 125] width 34 height 7
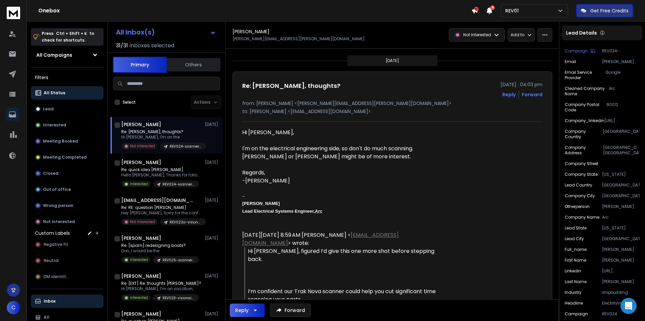
click at [484, 35] on p "Not Interested" at bounding box center [477, 34] width 28 height 5
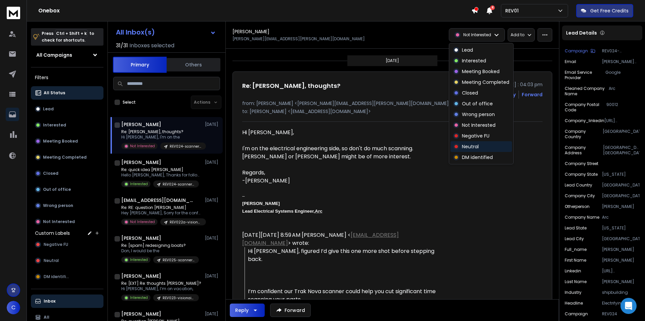
click at [481, 144] on div "Neutral" at bounding box center [480, 146] width 61 height 11
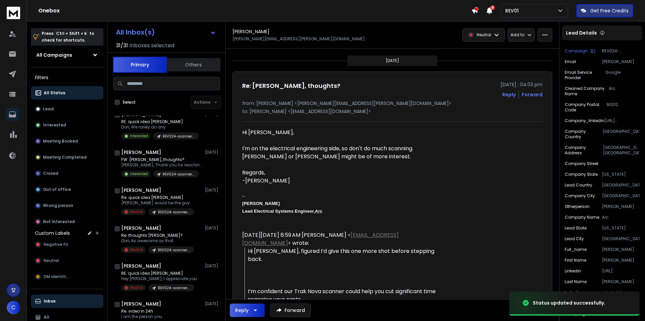
scroll to position [302, 0]
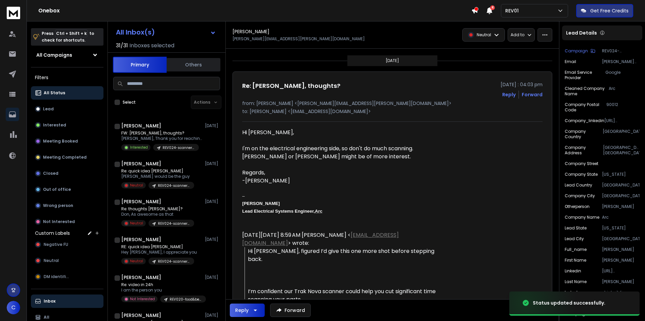
click at [192, 62] on button "Others" at bounding box center [194, 64] width 54 height 15
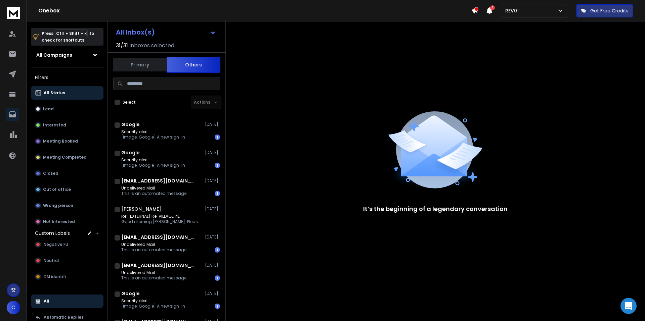
click at [159, 68] on button "Primary" at bounding box center [140, 64] width 54 height 15
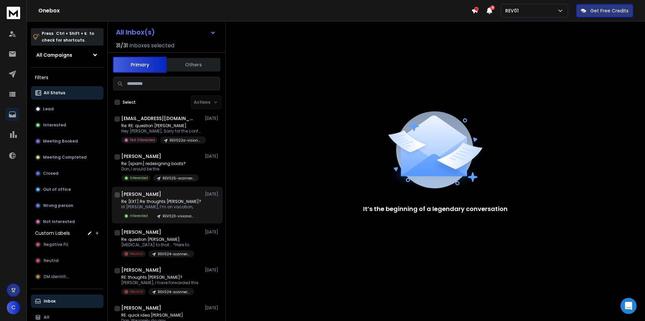
scroll to position [101, 0]
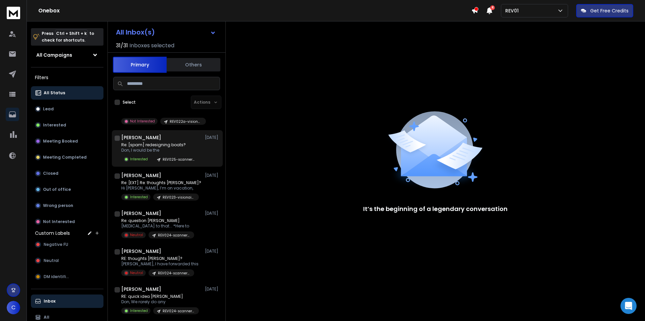
click at [161, 137] on h1 "Brandon Yammine" at bounding box center [141, 137] width 40 height 7
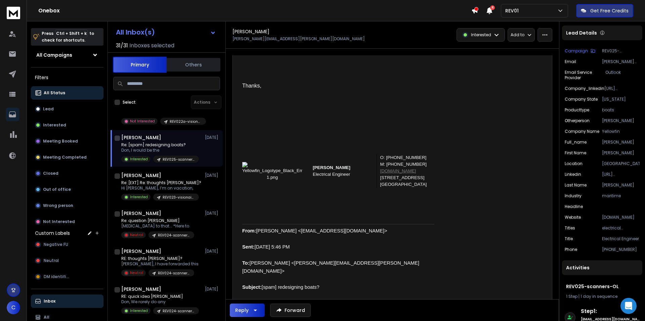
scroll to position [168, 0]
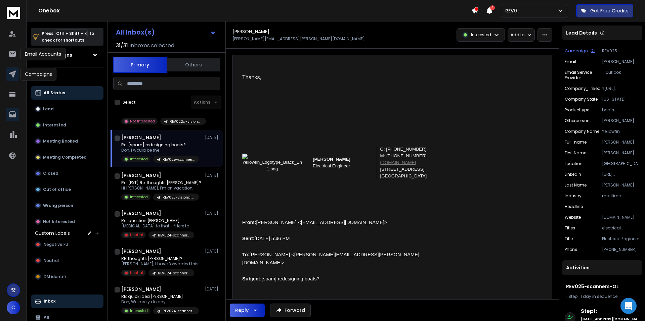
click at [16, 71] on icon at bounding box center [12, 74] width 8 height 8
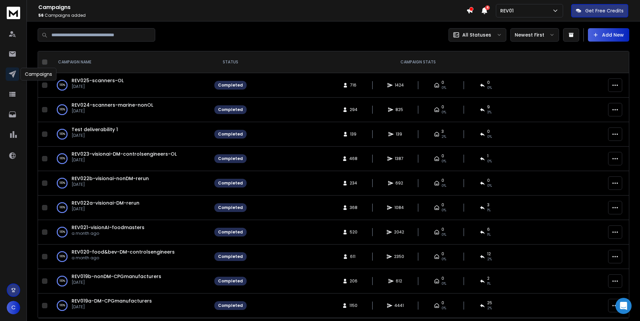
click at [85, 134] on p "21 days ago" at bounding box center [95, 135] width 46 height 5
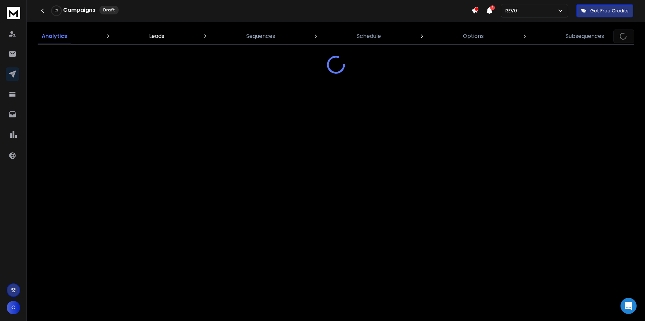
click at [145, 37] on link "Leads" at bounding box center [156, 36] width 23 height 16
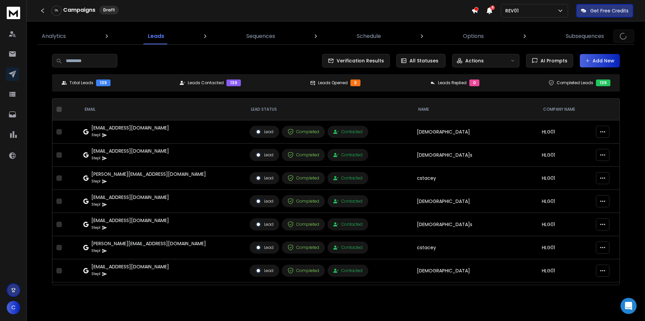
click at [610, 60] on button "Add New" at bounding box center [600, 60] width 40 height 13
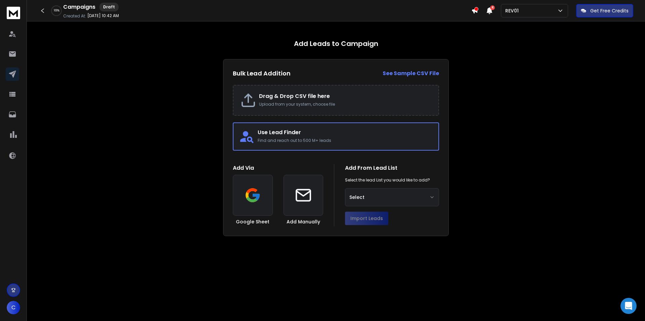
click at [280, 134] on h2 "Use Lead Finder" at bounding box center [345, 133] width 175 height 8
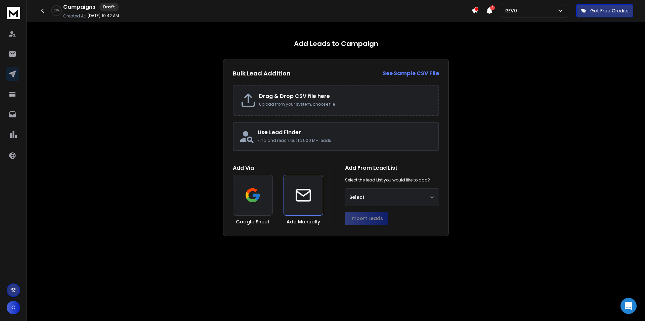
click at [297, 199] on icon at bounding box center [303, 195] width 14 height 11
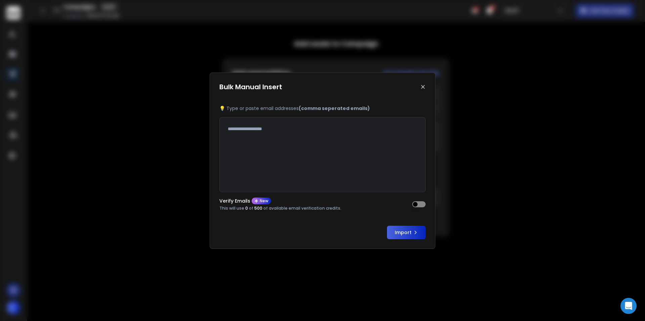
click at [226, 126] on textarea at bounding box center [322, 154] width 206 height 75
type textarea "**********"
click at [405, 233] on button "Import" at bounding box center [406, 232] width 39 height 13
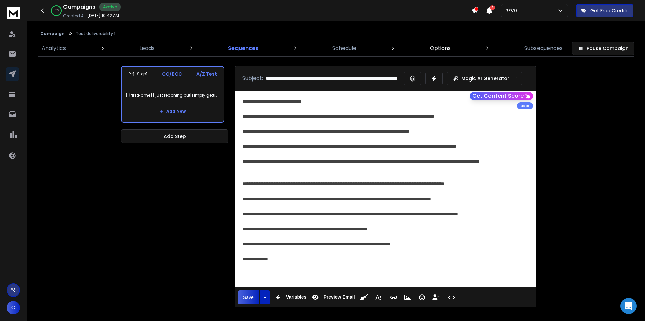
click at [436, 45] on p "Options" at bounding box center [440, 48] width 21 height 8
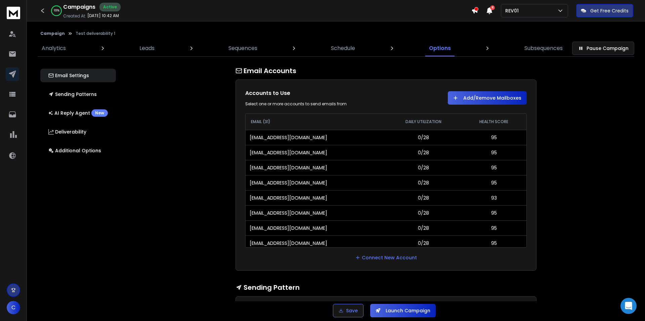
click at [356, 310] on button "Save" at bounding box center [348, 310] width 31 height 13
click at [389, 312] on button "Launch Campaign" at bounding box center [408, 310] width 65 height 13
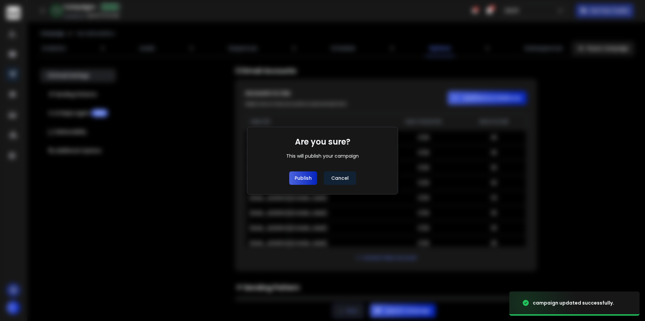
click at [292, 165] on div "Are you sure? This will publish your campaign Publish Cancel" at bounding box center [323, 161] width 132 height 48
click at [306, 179] on button "Publish" at bounding box center [303, 178] width 28 height 13
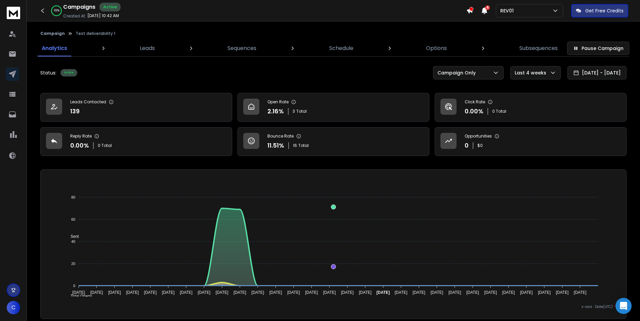
click at [42, 33] on button "Campaign" at bounding box center [52, 33] width 25 height 5
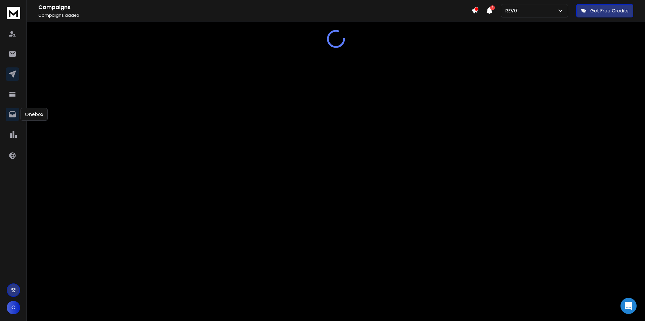
click at [12, 115] on icon at bounding box center [12, 115] width 8 height 8
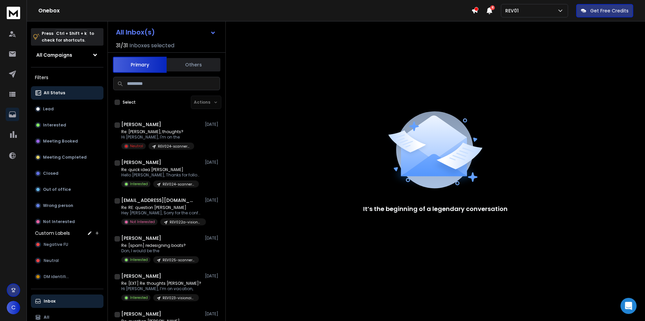
click at [175, 65] on button "Others" at bounding box center [194, 64] width 54 height 15
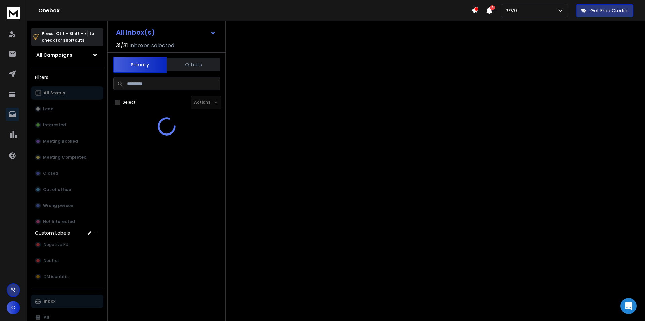
click at [159, 65] on button "Primary" at bounding box center [140, 65] width 54 height 16
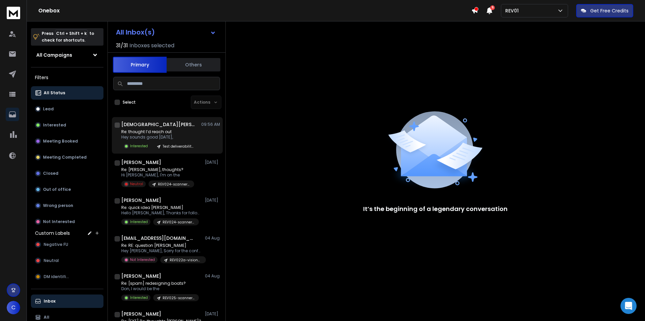
click at [168, 126] on div "[DEMOGRAPHIC_DATA][PERSON_NAME] 09:56 AM" at bounding box center [170, 124] width 99 height 7
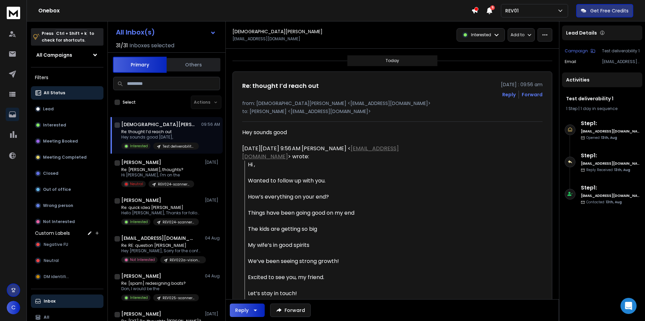
click at [13, 306] on span "C" at bounding box center [13, 307] width 13 height 13
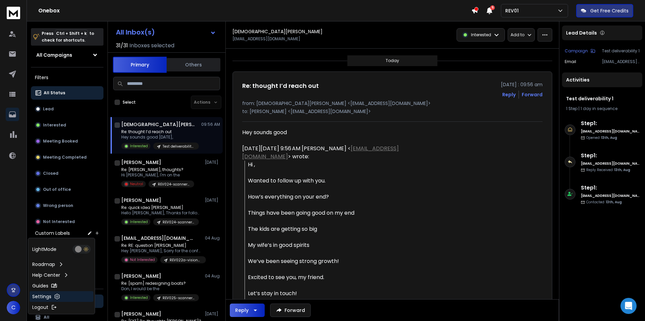
click at [53, 295] on div "Settings" at bounding box center [62, 297] width 64 height 11
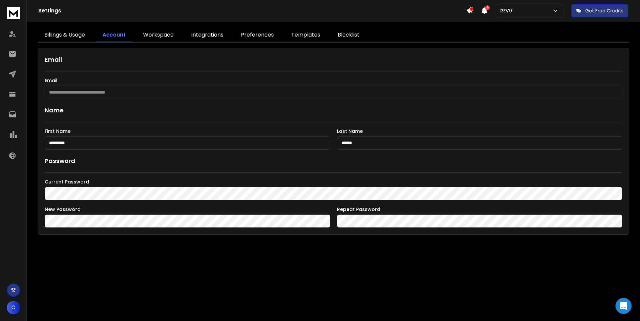
click at [210, 32] on link "Integrations" at bounding box center [207, 35] width 46 height 14
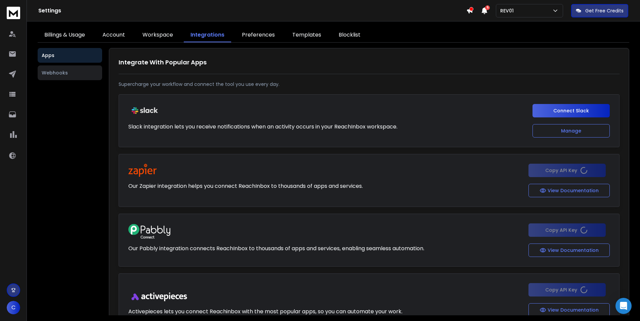
click at [574, 110] on button "Connect Slack" at bounding box center [570, 110] width 77 height 13
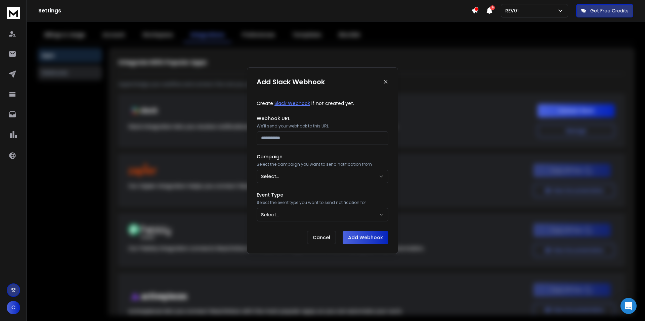
click at [303, 143] on input at bounding box center [323, 138] width 132 height 13
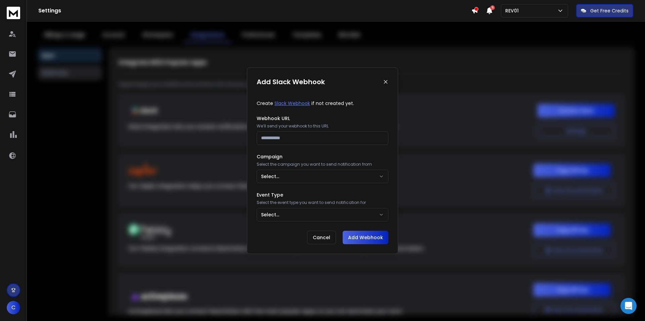
type input "**********"
click at [296, 180] on button "Select..." at bounding box center [323, 176] width 132 height 13
click at [302, 213] on button "Select..." at bounding box center [323, 214] width 132 height 13
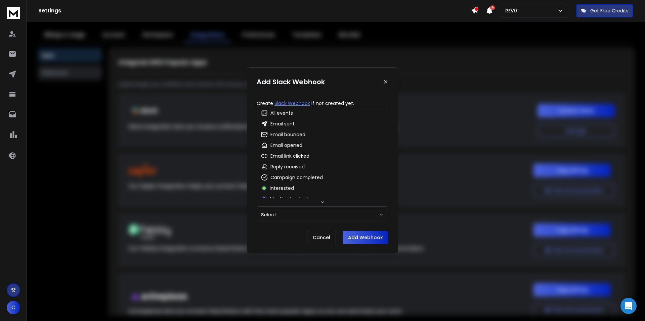
click at [385, 82] on icon at bounding box center [385, 81] width 5 height 5
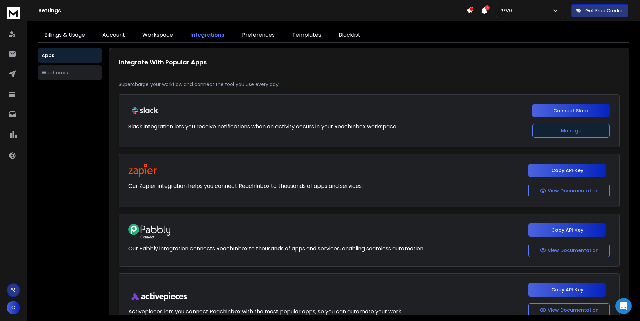
click at [565, 136] on button "Manage" at bounding box center [570, 130] width 77 height 13
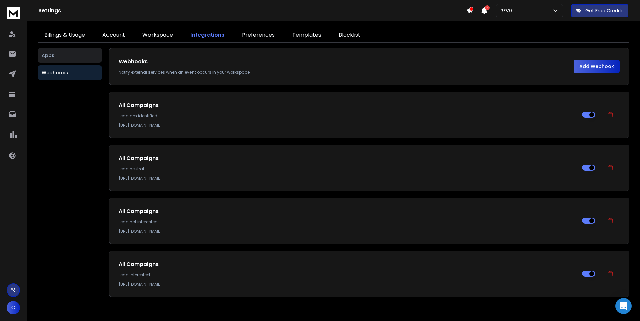
click at [171, 125] on p "https://hooks.slack.com/services/T09B08WMVAL/B099VB18555/khrBG0dO3vS17CqQBDs2We…" at bounding box center [348, 125] width 458 height 5
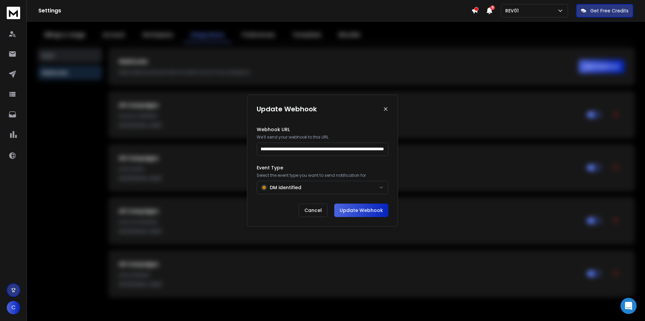
scroll to position [0, 97]
drag, startPoint x: 315, startPoint y: 151, endPoint x: 399, endPoint y: 151, distance: 84.6
click at [399, 151] on div "**********" at bounding box center [322, 161] width 645 height 146
click at [383, 112] on div "Update Webhook" at bounding box center [323, 108] width 132 height 9
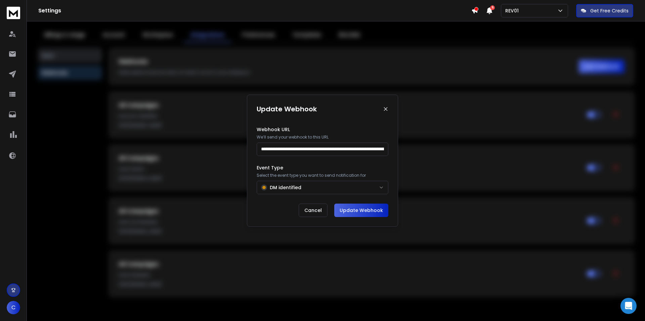
click at [383, 106] on div "Update Webhook" at bounding box center [323, 108] width 132 height 9
click at [385, 108] on icon at bounding box center [386, 109] width 4 height 4
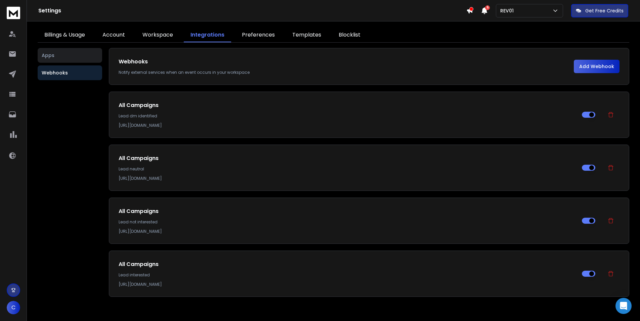
click at [187, 282] on p "https://hooks.slack.com/services/T09B08WMVAL/B099VB18555/khrBG0dO3vS17CqQBDs2We…" at bounding box center [348, 284] width 458 height 5
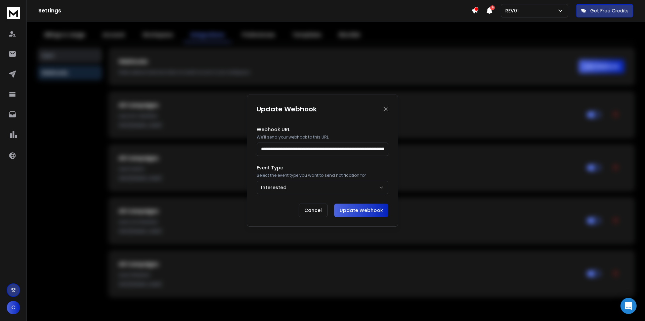
scroll to position [0, 97]
drag, startPoint x: 368, startPoint y: 148, endPoint x: 429, endPoint y: 149, distance: 60.5
click at [429, 149] on div "**********" at bounding box center [322, 161] width 645 height 146
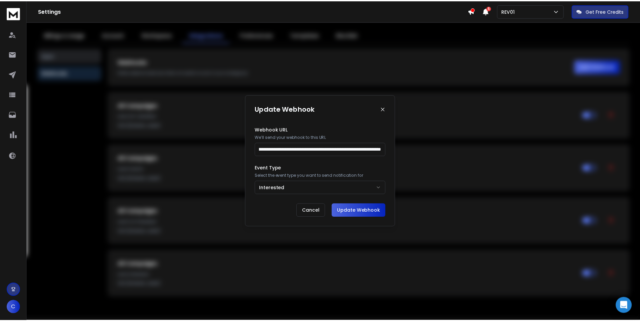
scroll to position [0, 0]
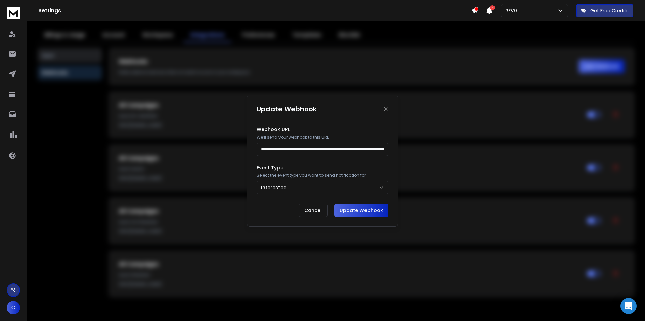
click at [387, 108] on icon at bounding box center [385, 108] width 5 height 5
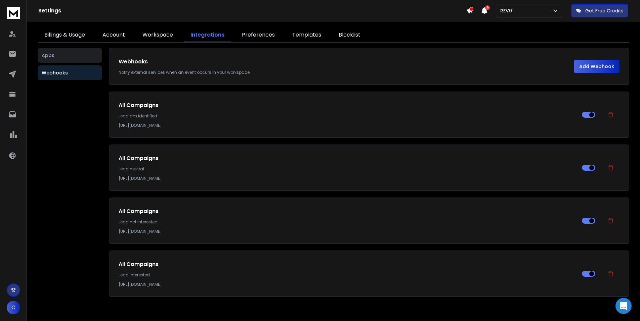
click at [164, 39] on link "Workspace" at bounding box center [158, 35] width 44 height 14
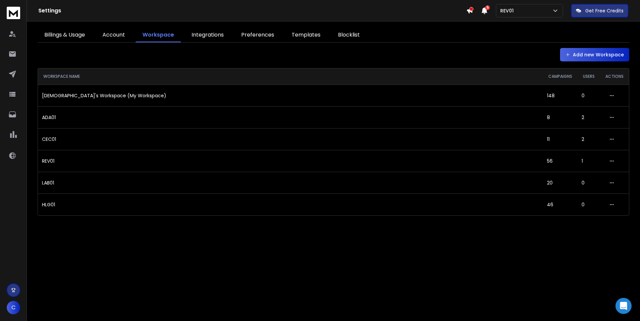
click at [197, 35] on link "Integrations" at bounding box center [208, 35] width 46 height 14
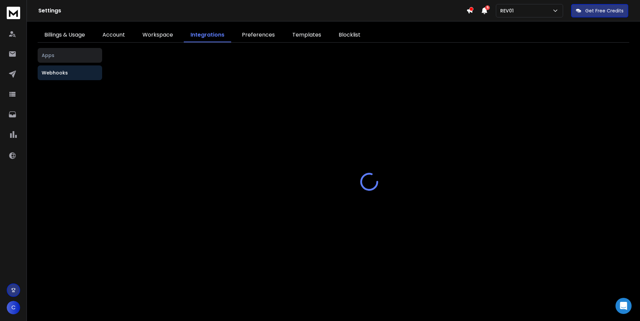
click at [56, 75] on button "Webhooks" at bounding box center [70, 72] width 64 height 15
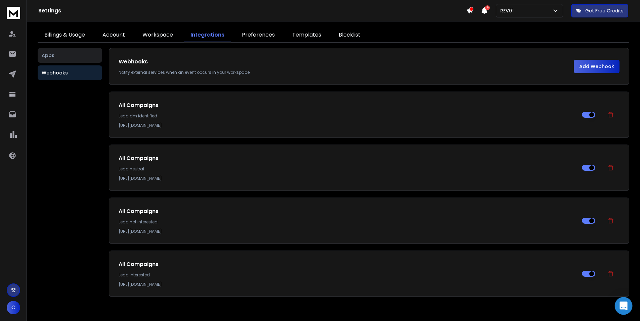
click at [622, 308] on icon "Open Intercom Messenger" at bounding box center [623, 306] width 9 height 9
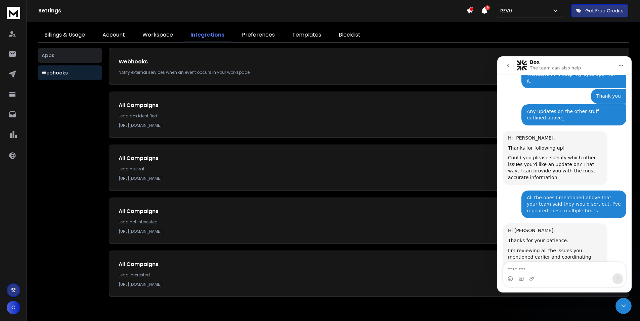
scroll to position [5512, 0]
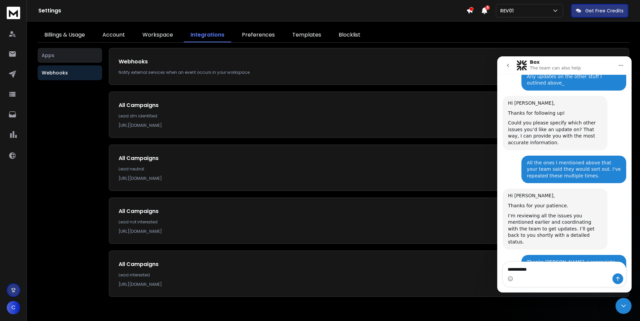
type textarea "**********"
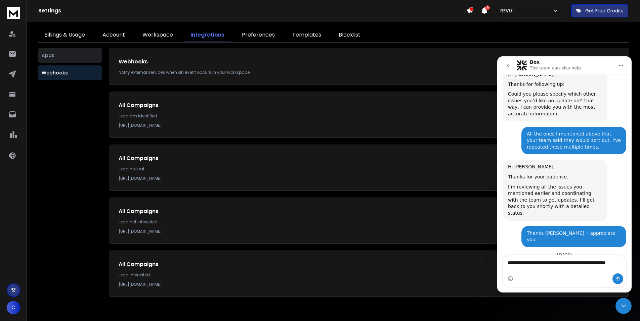
scroll to position [5547, 0]
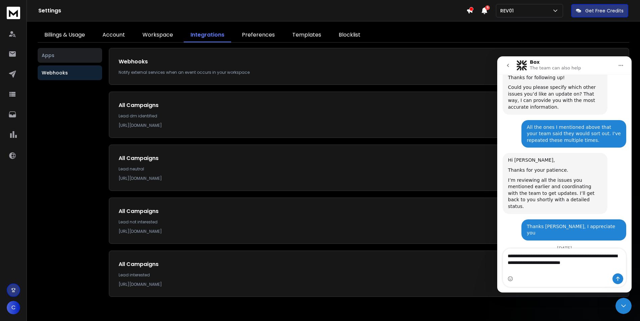
click at [73, 56] on button "Apps" at bounding box center [70, 55] width 64 height 15
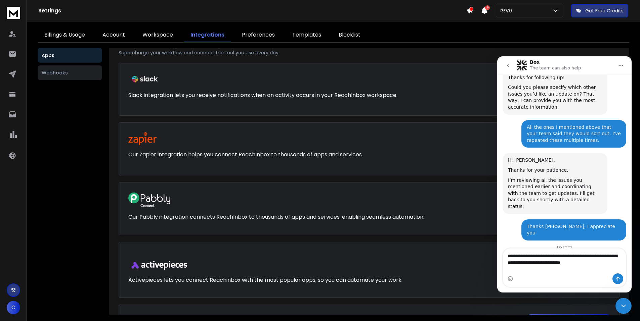
scroll to position [84, 0]
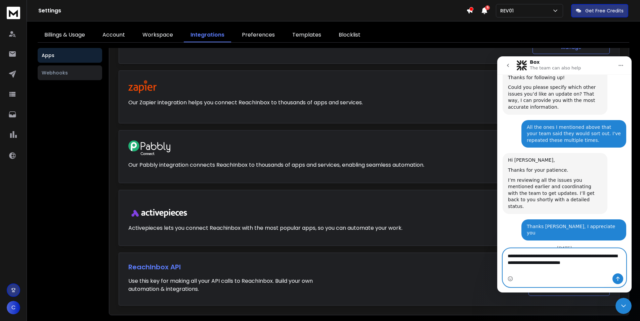
click at [595, 267] on textarea "**********" at bounding box center [564, 258] width 123 height 18
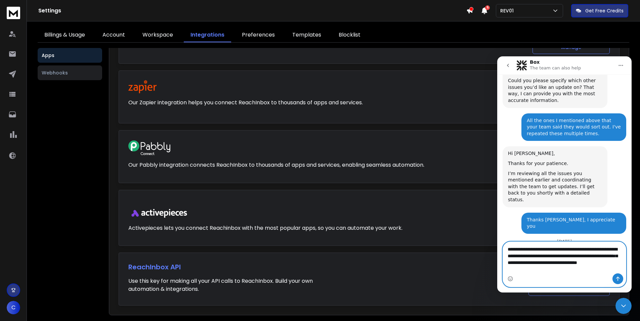
scroll to position [5561, 0]
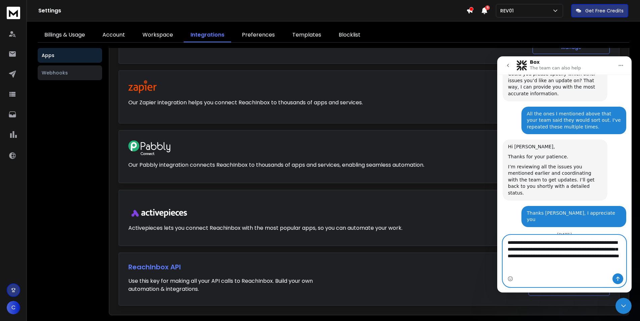
type textarea "**********"
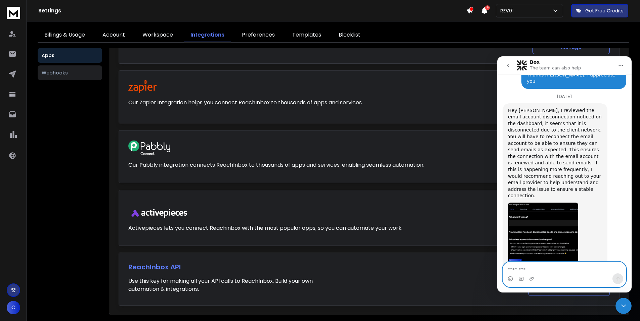
scroll to position [5700, 0]
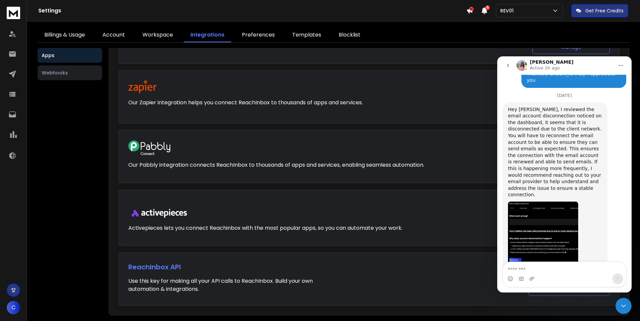
click at [78, 75] on button "Webhooks" at bounding box center [70, 72] width 64 height 15
click at [69, 52] on button "Apps" at bounding box center [70, 55] width 64 height 15
click at [625, 308] on icon "Close Intercom Messenger" at bounding box center [623, 306] width 8 height 8
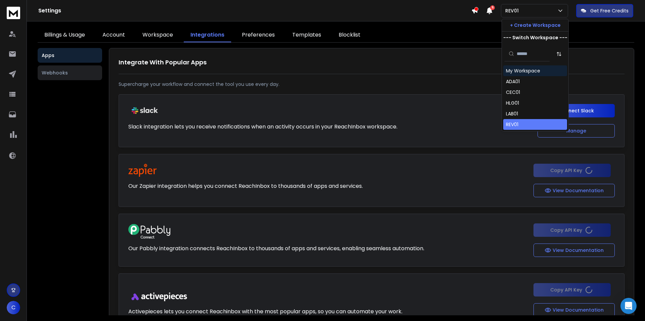
click at [524, 71] on div "My Workspace" at bounding box center [523, 71] width 34 height 7
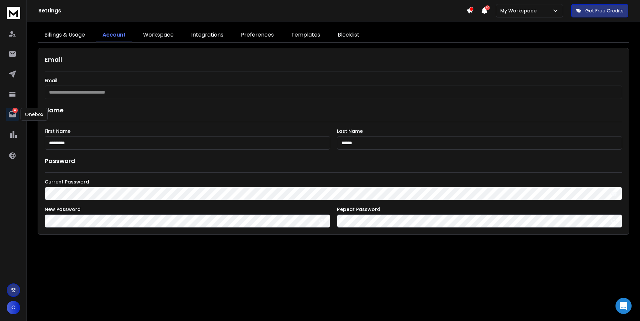
click at [15, 114] on icon at bounding box center [12, 115] width 8 height 8
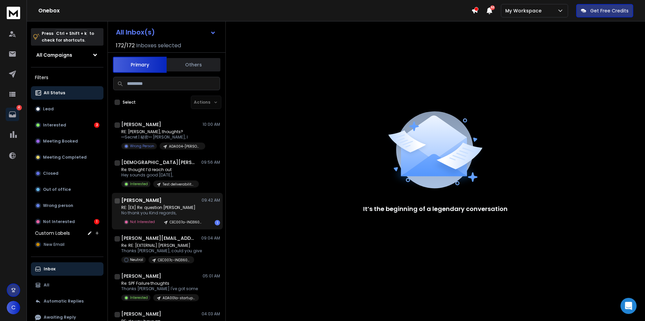
click at [179, 201] on div "Jeff Joseph 09:42 AM" at bounding box center [170, 200] width 99 height 7
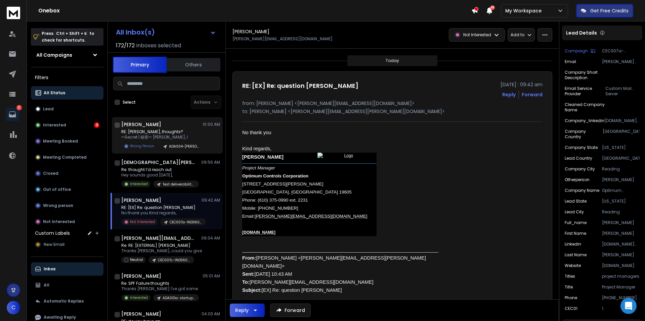
click at [176, 132] on p "RE: [PERSON_NAME], thoughts?" at bounding box center [161, 131] width 81 height 5
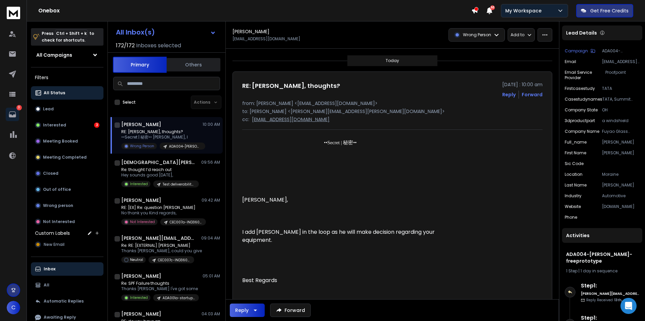
click at [526, 14] on button "My Workspace" at bounding box center [534, 10] width 67 height 13
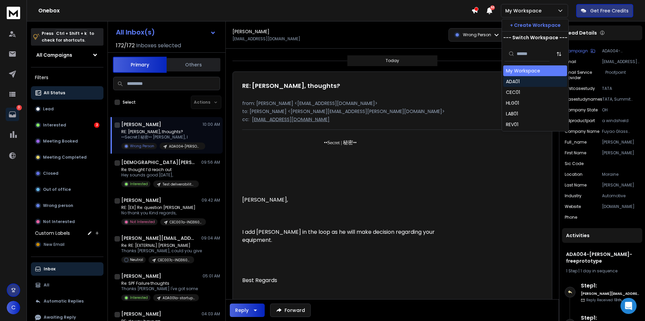
click at [519, 82] on div "ADA01" at bounding box center [513, 81] width 14 height 7
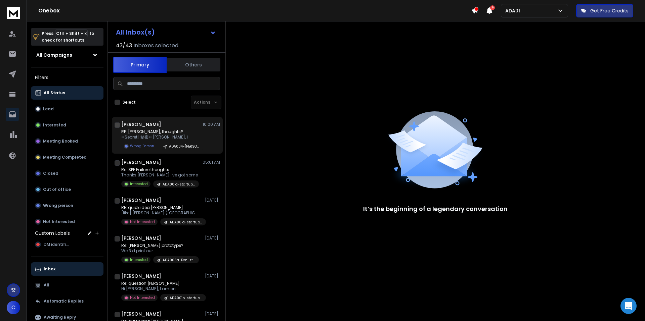
click at [168, 128] on div "[PERSON_NAME] 10:00 AM RE: [PERSON_NAME], thoughts? ••Secret | 秘密•• [PERSON_NAM…" at bounding box center [170, 135] width 99 height 29
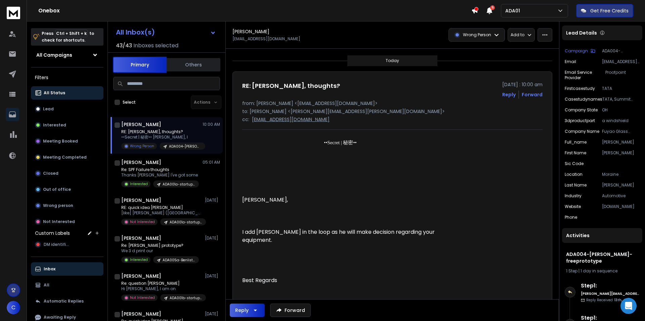
click at [95, 230] on div "Custom Labels" at bounding box center [67, 233] width 73 height 9
click at [95, 232] on icon at bounding box center [97, 233] width 5 height 5
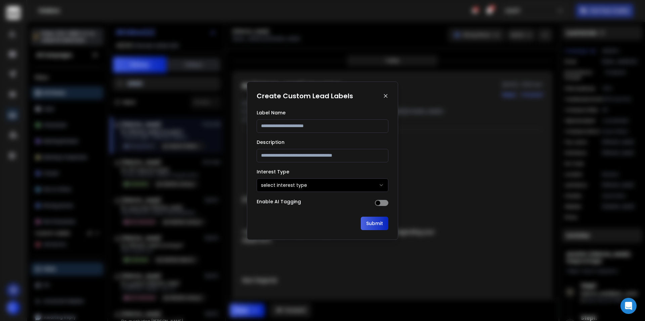
click at [305, 122] on input "Label Name" at bounding box center [323, 126] width 132 height 13
type input "*******"
click at [313, 158] on input "Description" at bounding box center [323, 155] width 132 height 13
type input "*******"
click at [307, 188] on button "select interest type" at bounding box center [323, 185] width 132 height 13
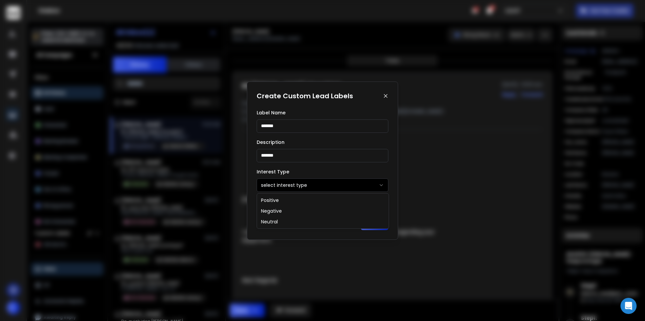
select select "*******"
click at [379, 224] on button "Submit" at bounding box center [375, 223] width 28 height 13
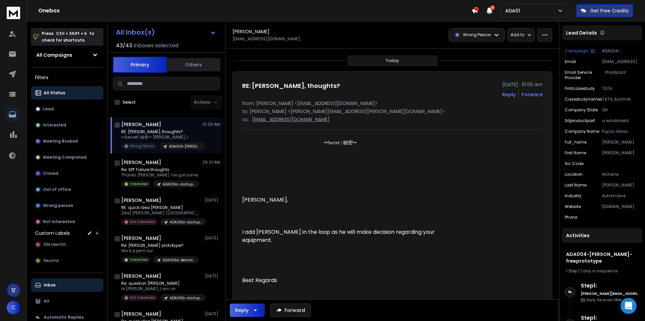
click at [50, 263] on span "Neutral" at bounding box center [51, 260] width 15 height 5
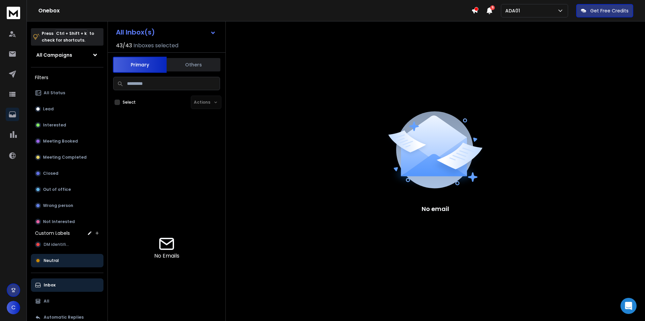
click at [55, 95] on p "All Status" at bounding box center [54, 92] width 21 height 5
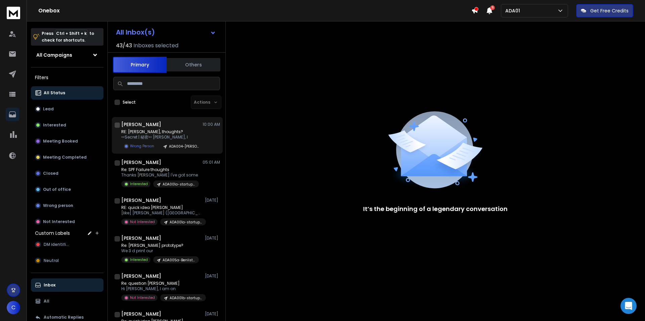
click at [157, 126] on div "[PERSON_NAME] 10:00 AM" at bounding box center [170, 124] width 99 height 7
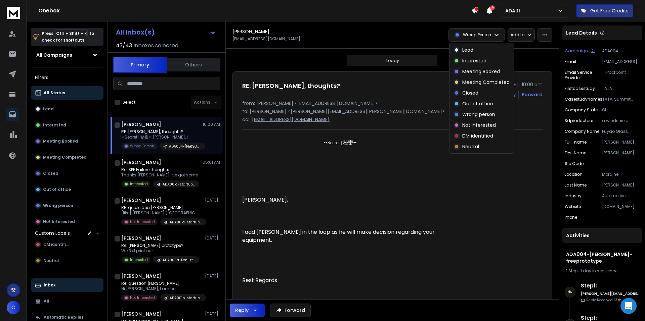
click at [490, 34] on p "Wrong Person" at bounding box center [477, 34] width 28 height 5
click at [470, 144] on p "Neutral" at bounding box center [470, 146] width 17 height 7
